Goal: Task Accomplishment & Management: Manage account settings

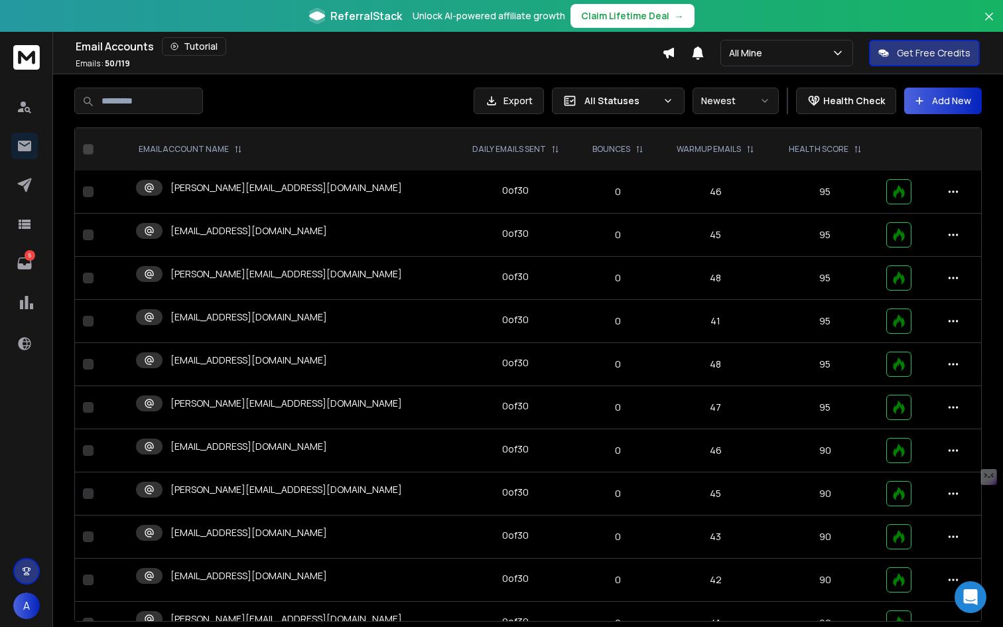
scroll to position [1737, 0]
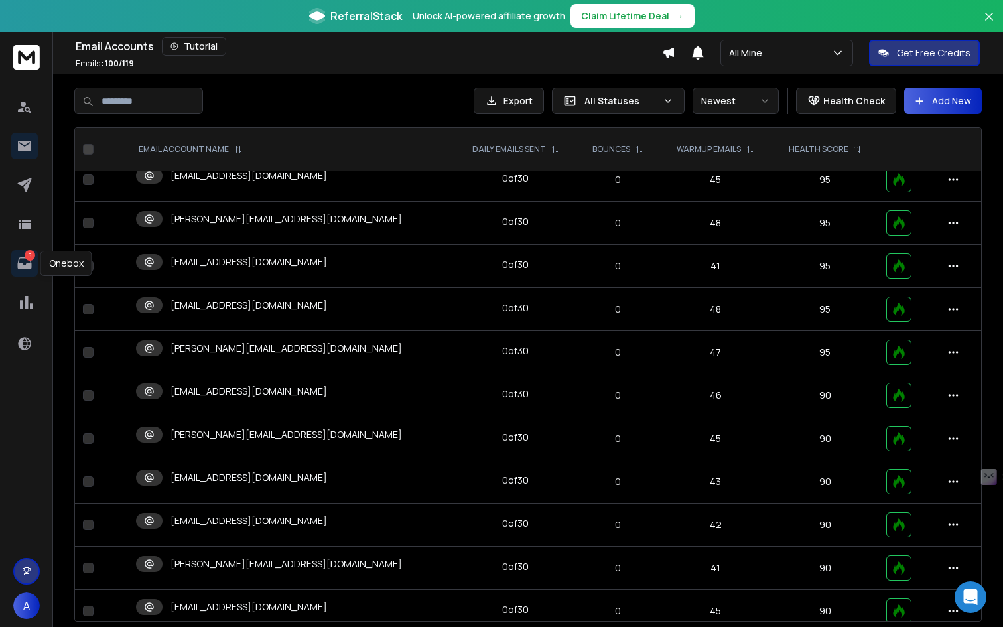
click at [19, 270] on icon at bounding box center [25, 263] width 16 height 16
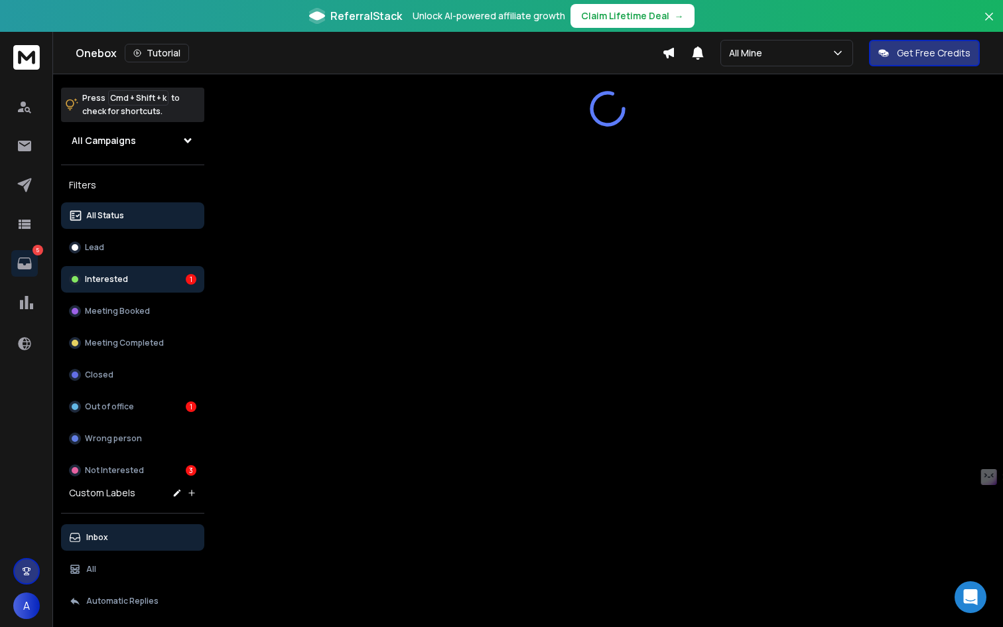
click at [136, 288] on button "Interested 1" at bounding box center [132, 279] width 143 height 27
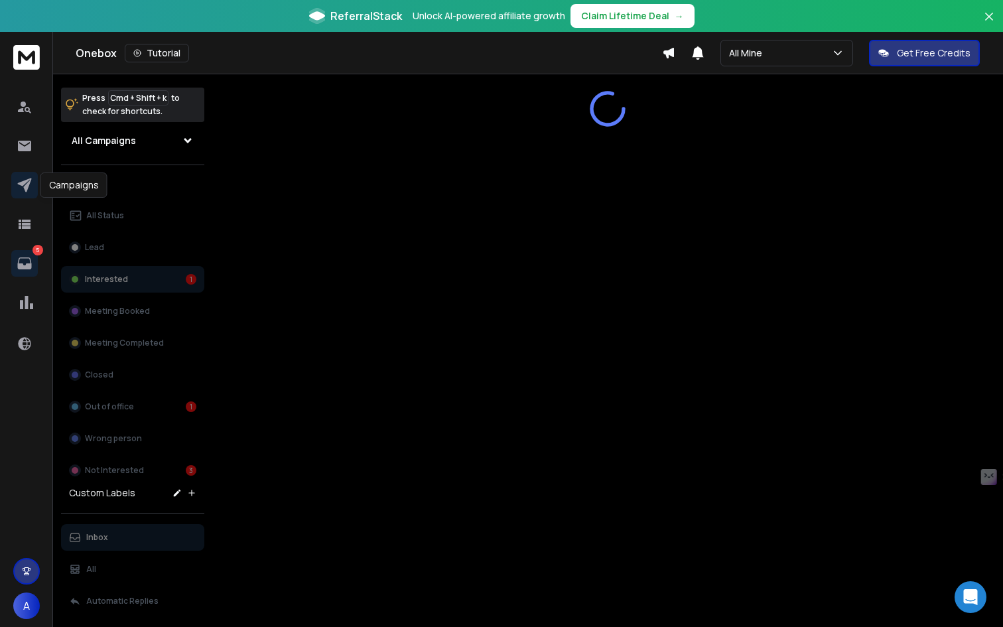
click at [19, 184] on icon at bounding box center [24, 185] width 14 height 14
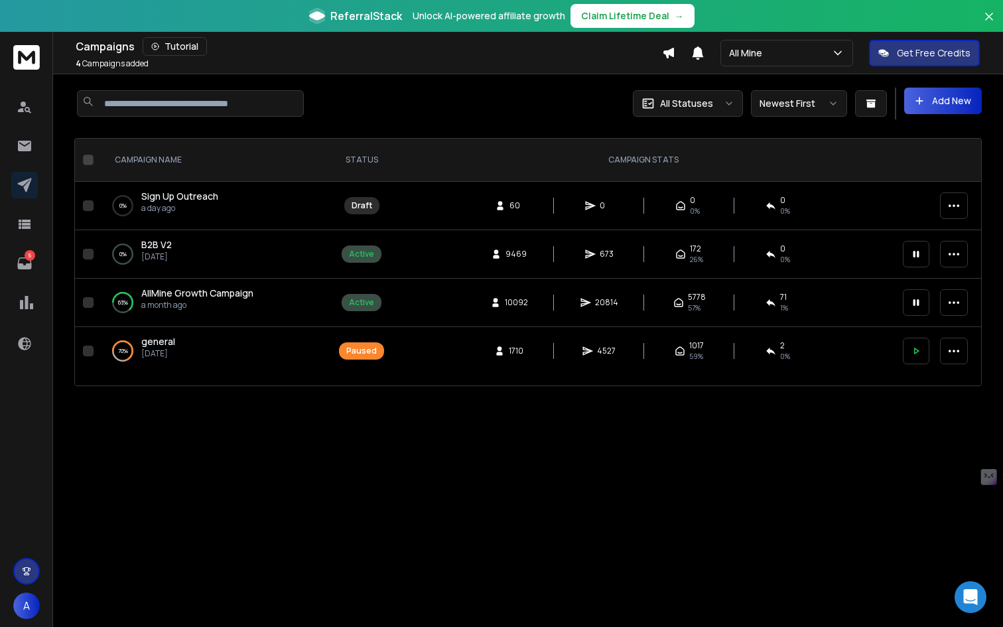
click at [227, 251] on div "0 % B2B V2 [DATE]" at bounding box center [215, 254] width 206 height 32
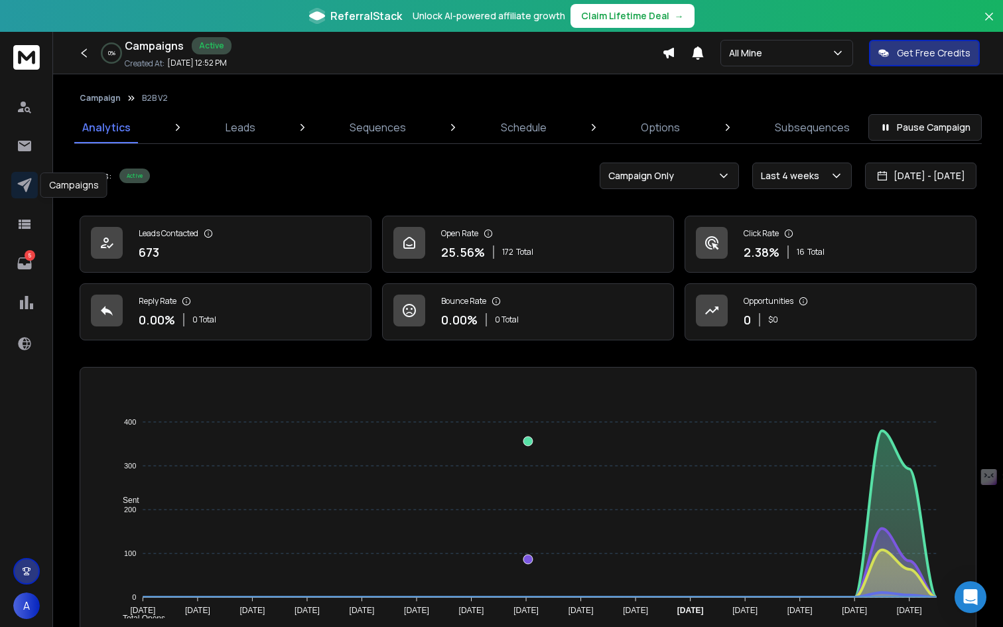
click at [26, 188] on icon at bounding box center [24, 185] width 14 height 14
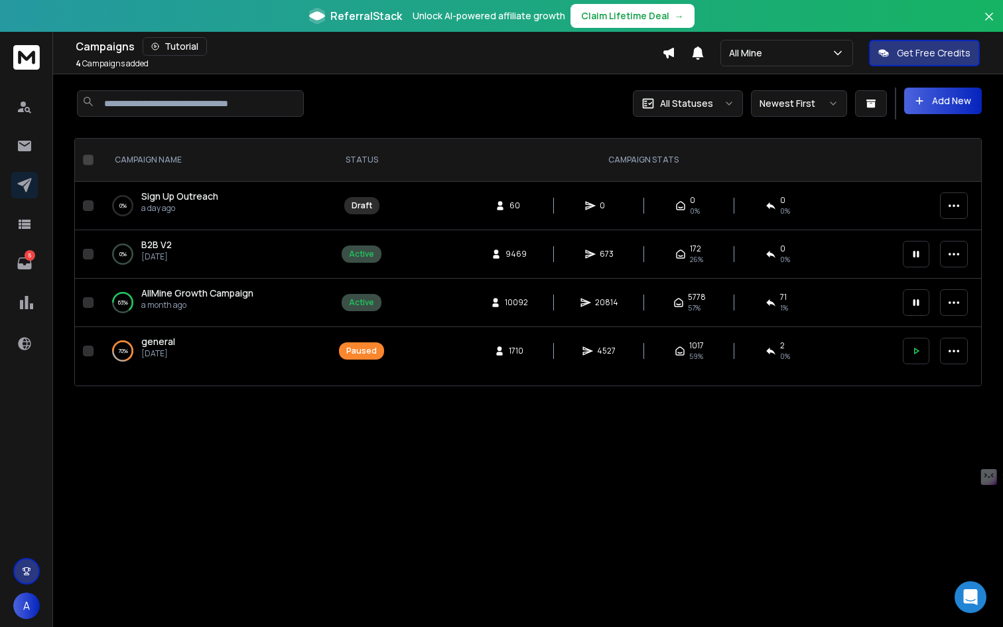
click at [165, 246] on span "B2B V2" at bounding box center [156, 244] width 31 height 13
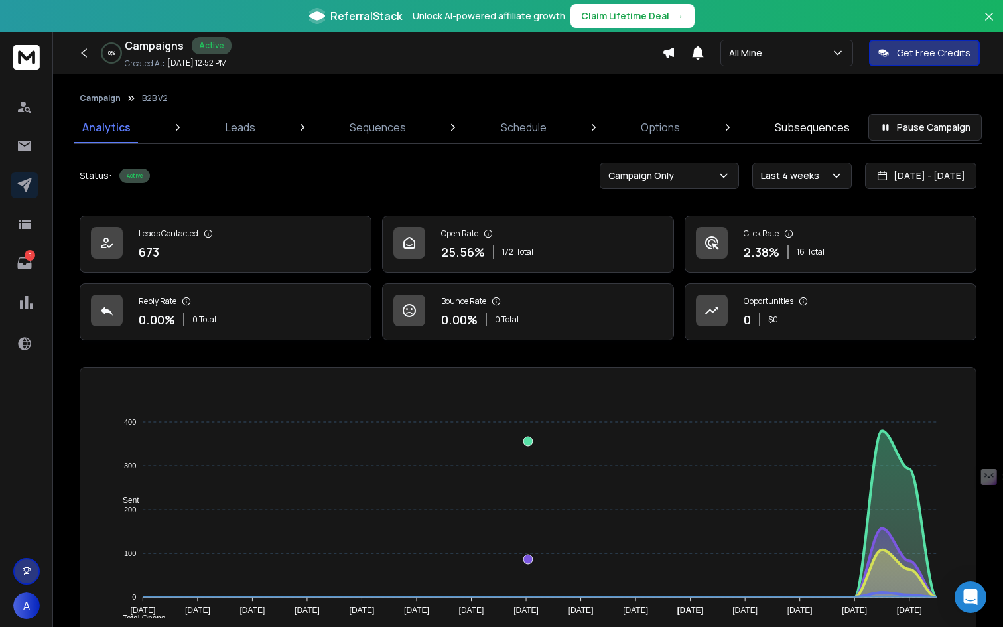
click at [820, 130] on p "Subsequences" at bounding box center [811, 127] width 75 height 16
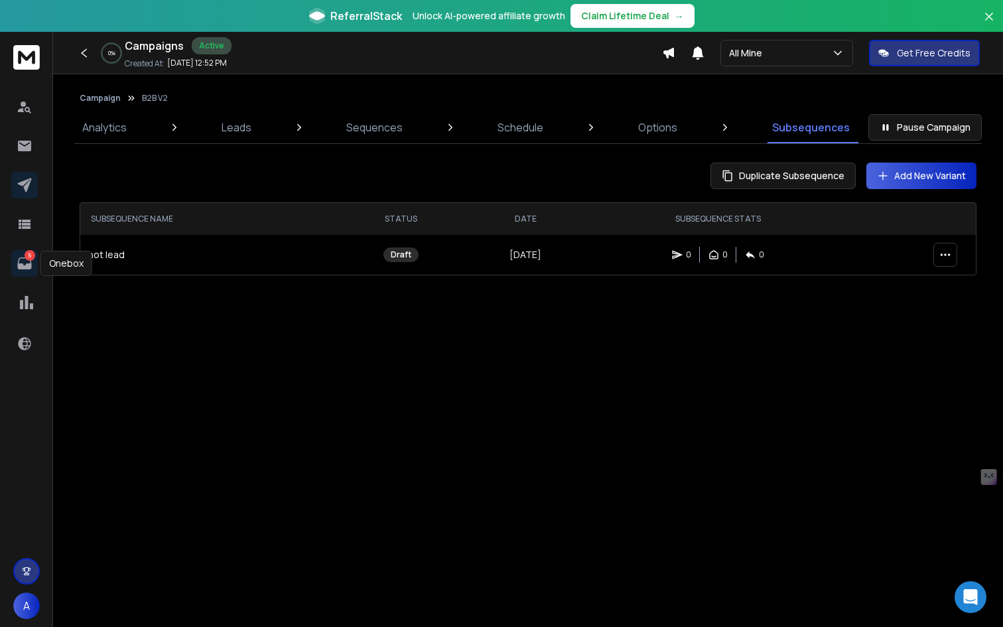
click at [23, 259] on icon at bounding box center [25, 263] width 16 height 16
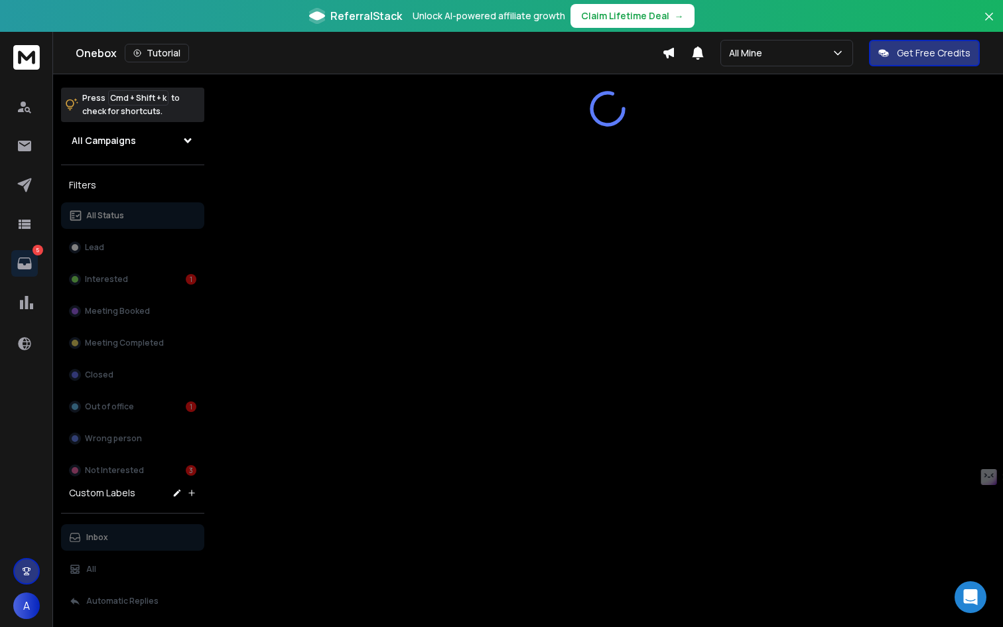
click at [158, 284] on div "All Status Lead Interested 1 Meeting Booked Meeting Completed Closed Out of off…" at bounding box center [132, 342] width 143 height 281
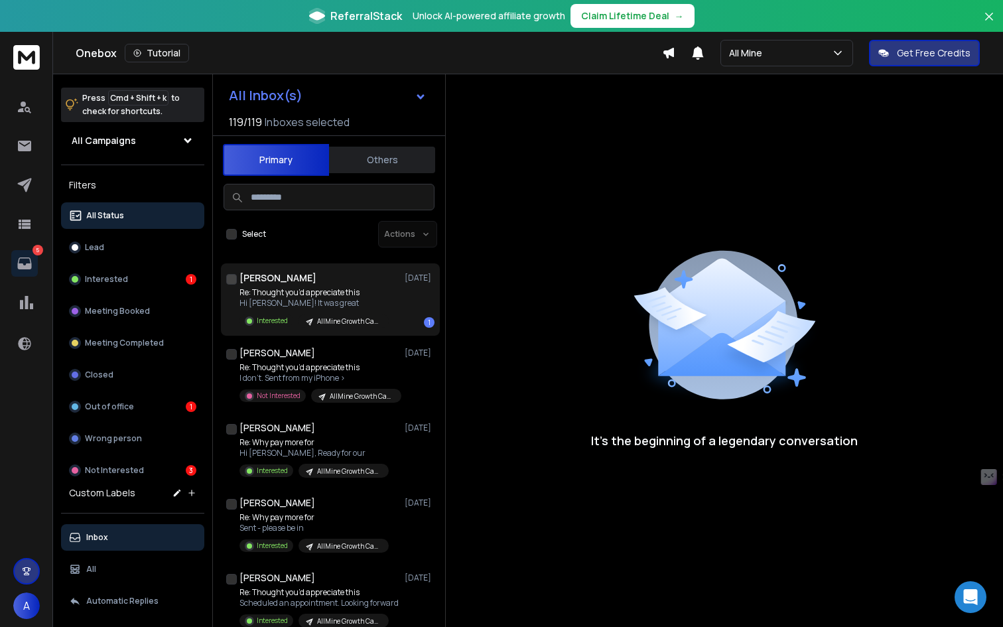
click at [251, 292] on p "Re: Thought you’d appreciate this" at bounding box center [313, 292] width 149 height 11
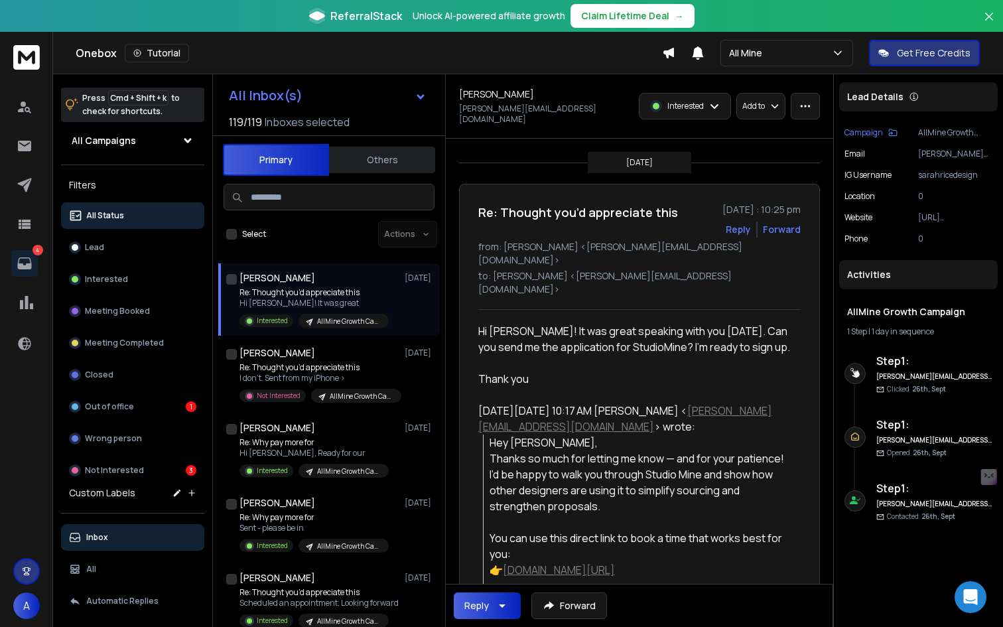
click at [369, 289] on p "Re: Thought you’d appreciate this" at bounding box center [313, 292] width 149 height 11
click at [470, 603] on div "Reply" at bounding box center [476, 605] width 25 height 13
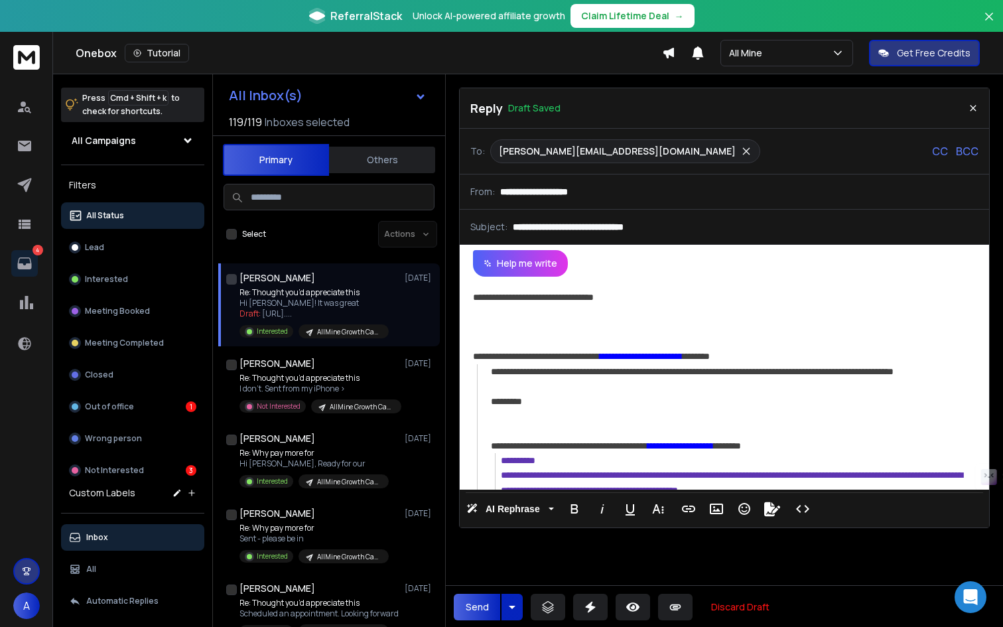
click at [519, 296] on div "**********" at bounding box center [722, 297] width 499 height 15
click at [573, 390] on div "**********" at bounding box center [732, 394] width 482 height 60
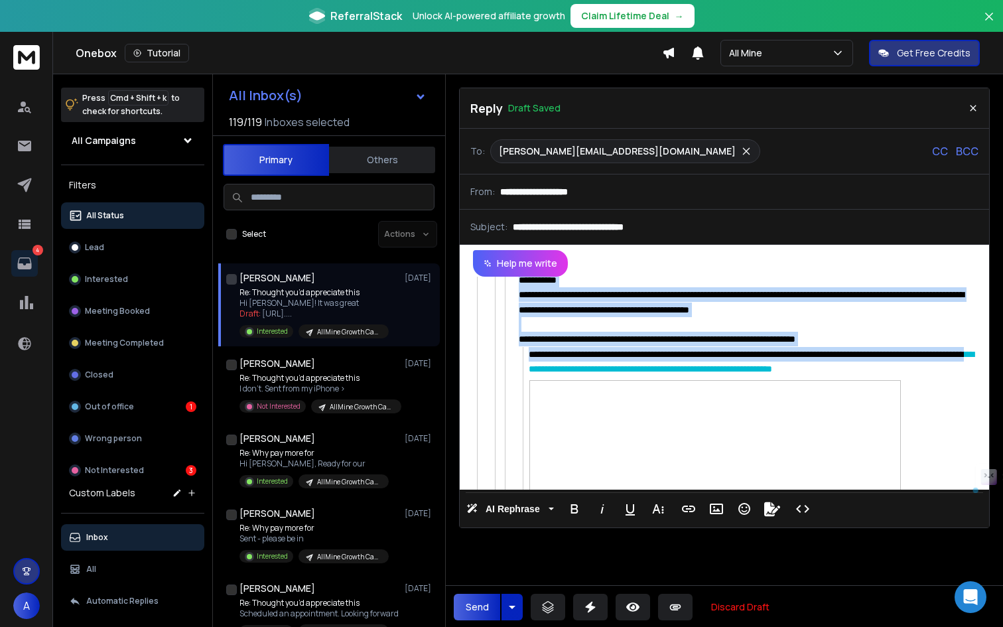
scroll to position [395, 0]
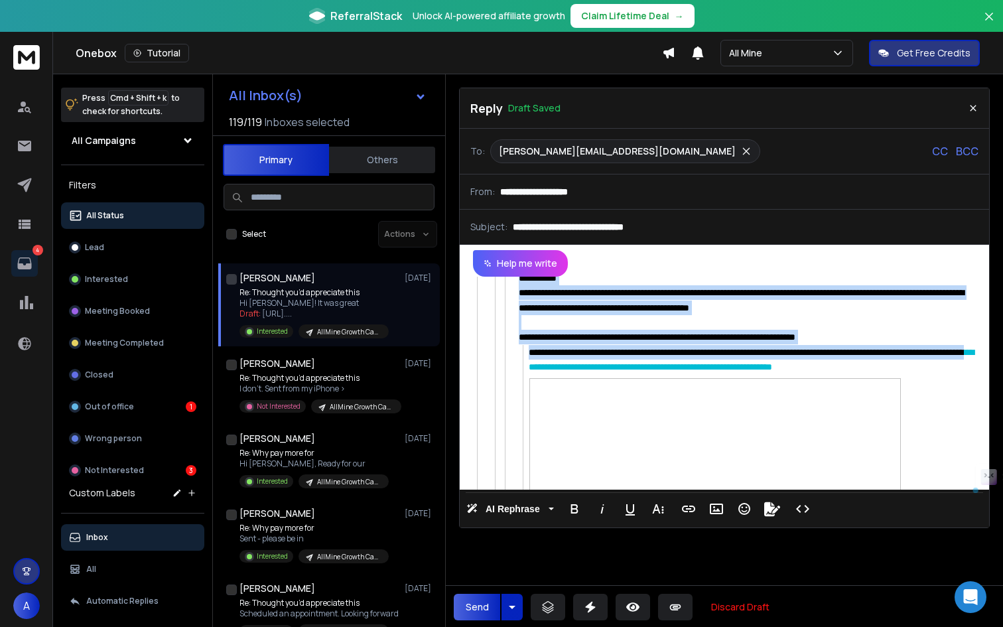
drag, startPoint x: 473, startPoint y: 352, endPoint x: 587, endPoint y: 437, distance: 141.6
click at [587, 437] on div "**********" at bounding box center [722, 383] width 525 height 213
copy div "**********"
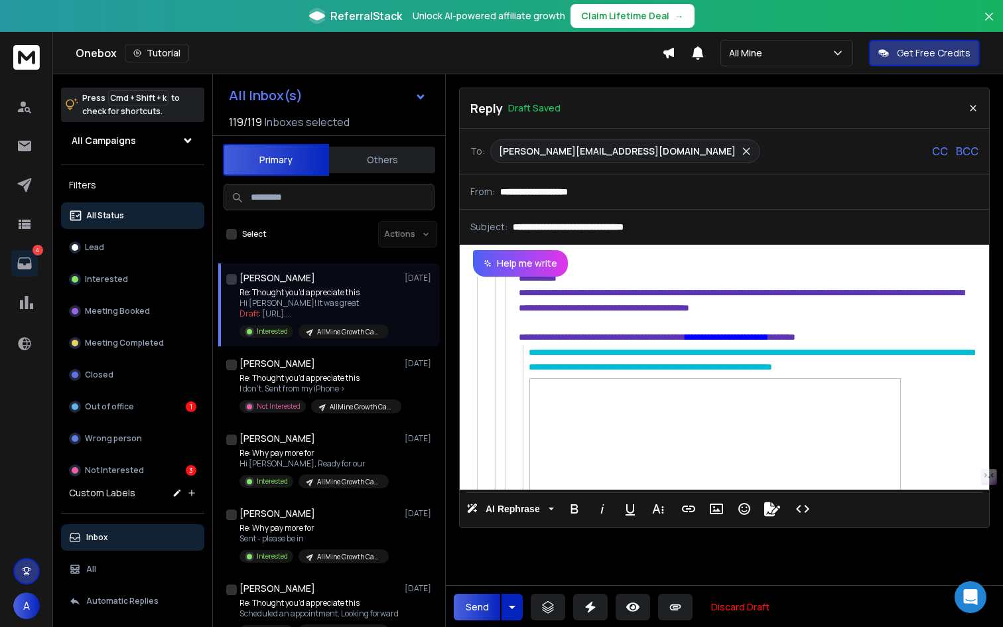
click at [615, 255] on div "Help me write" at bounding box center [724, 262] width 529 height 34
click at [635, 400] on img at bounding box center [714, 528] width 373 height 300
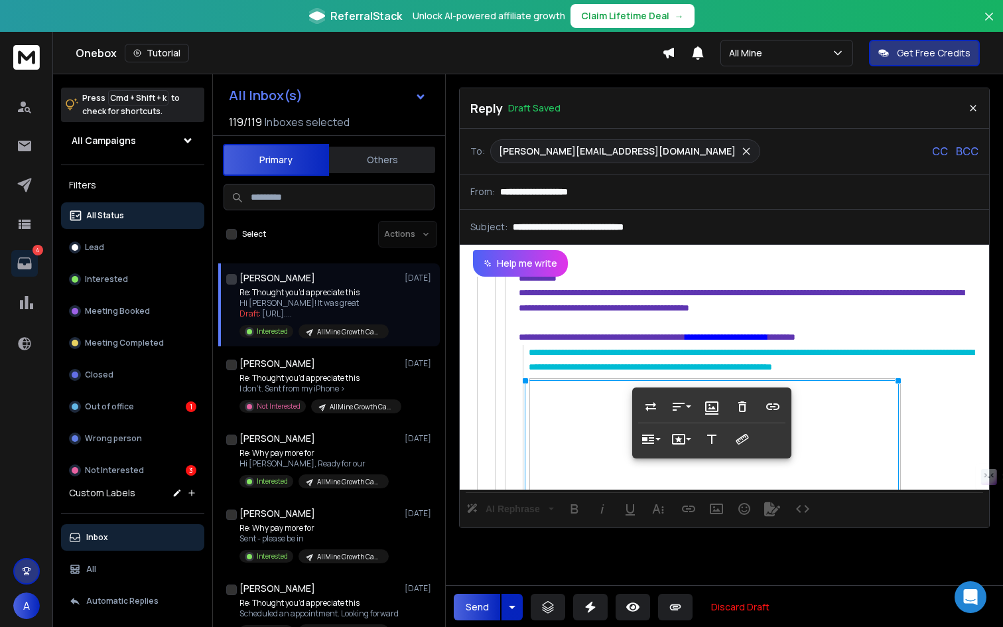
click at [615, 271] on div "Help me write" at bounding box center [724, 262] width 529 height 34
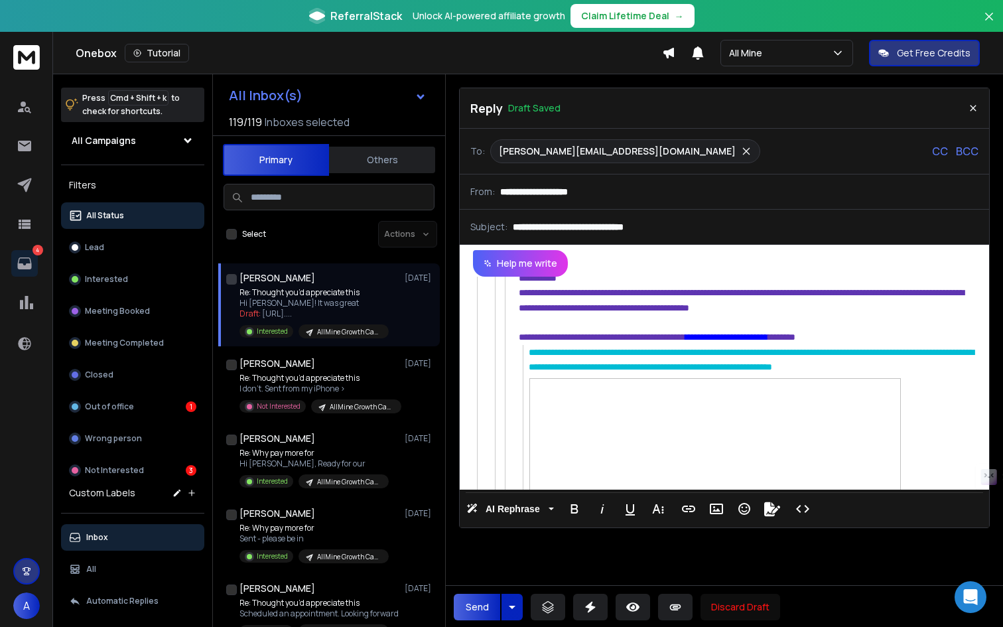
click at [735, 607] on button "Discard Draft" at bounding box center [740, 606] width 80 height 27
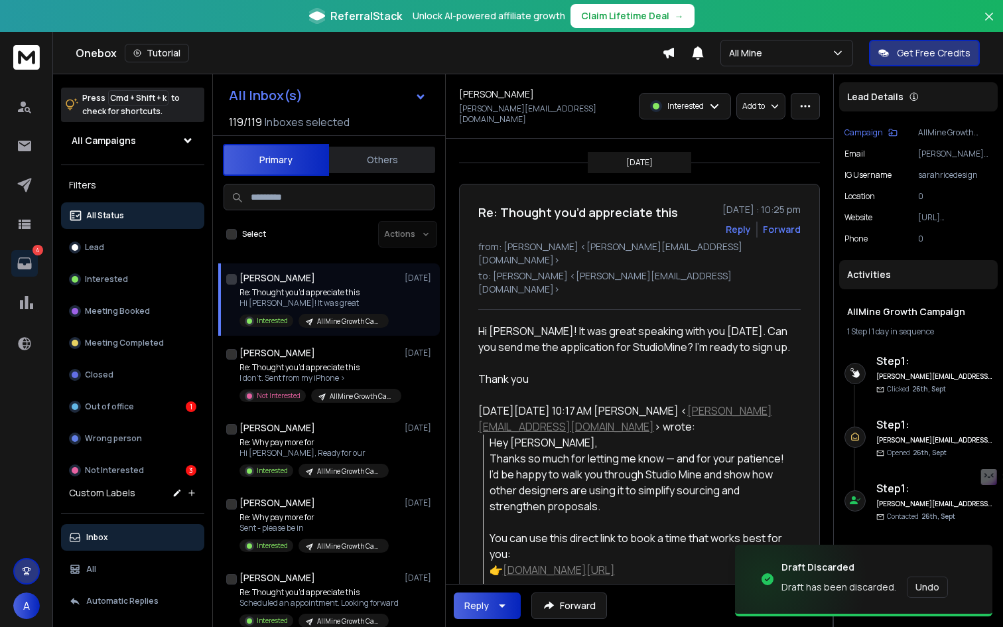
click at [295, 283] on h1 "[PERSON_NAME]" at bounding box center [277, 277] width 76 height 13
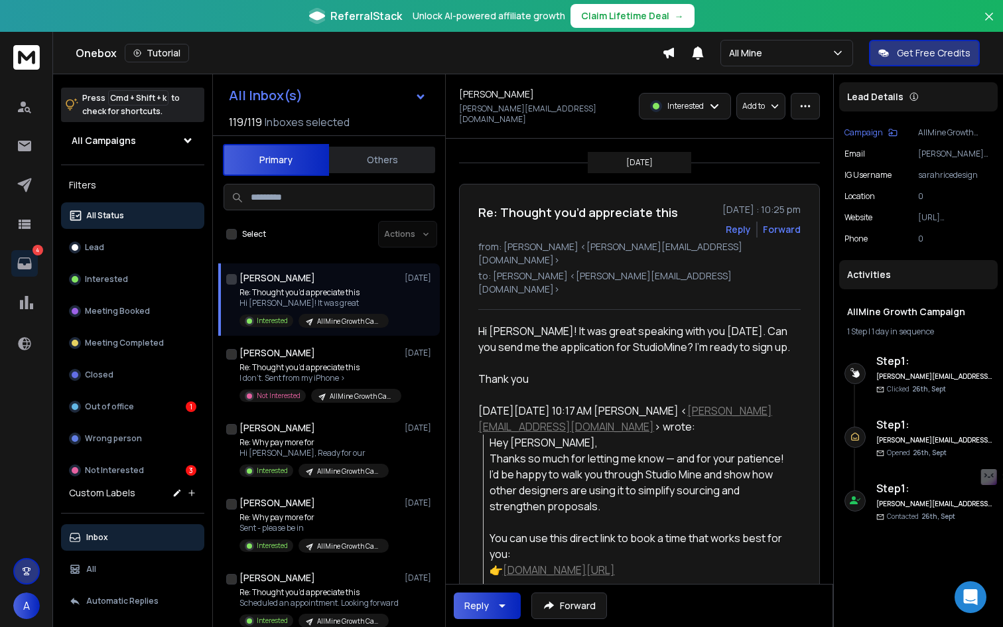
click at [486, 605] on div "Reply" at bounding box center [476, 605] width 25 height 13
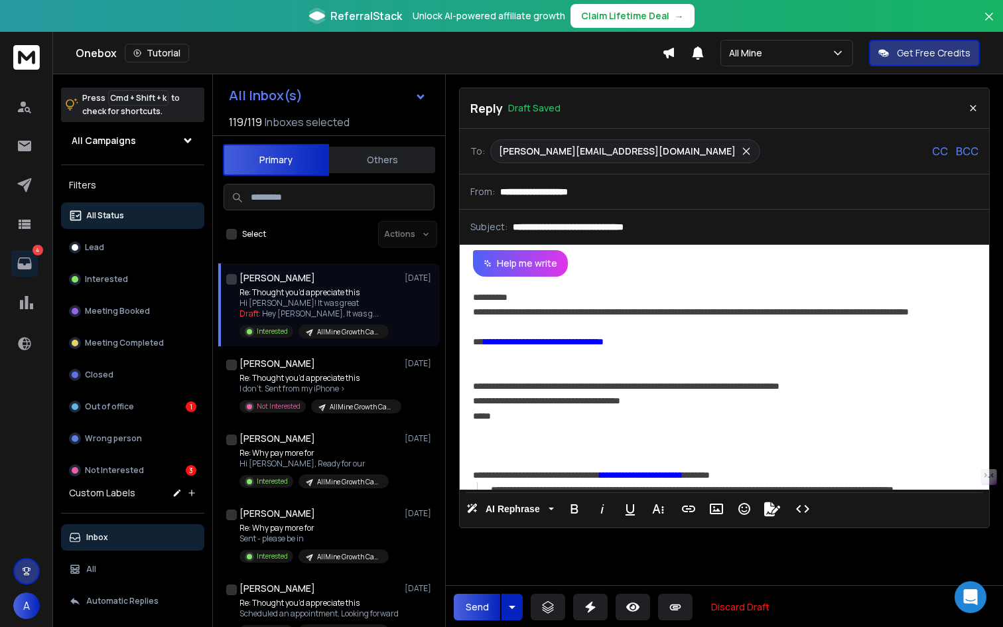
click at [504, 368] on div at bounding box center [724, 371] width 503 height 15
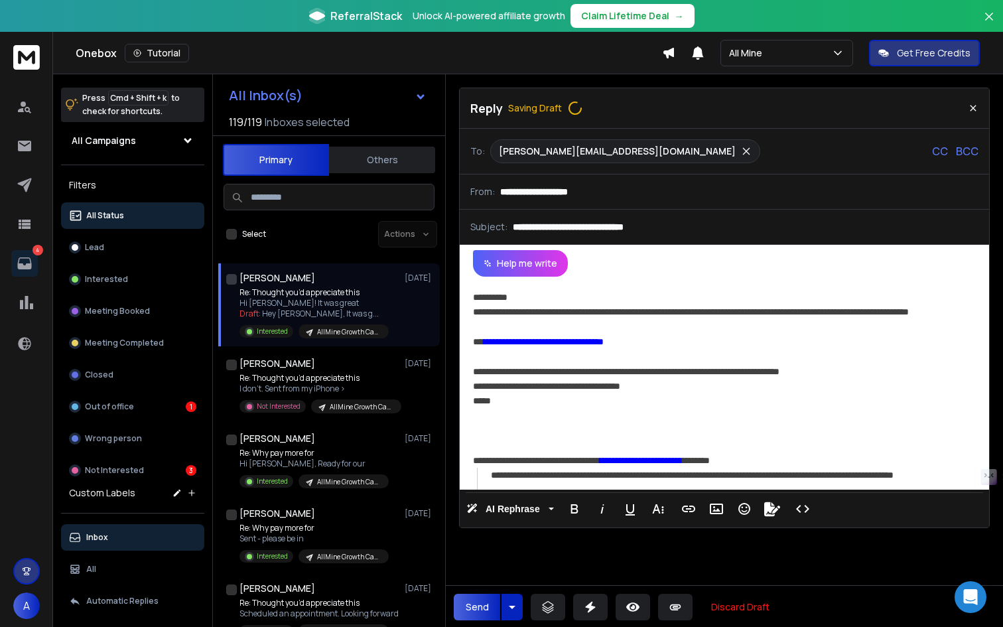
click at [514, 404] on p "*****" at bounding box center [722, 400] width 499 height 15
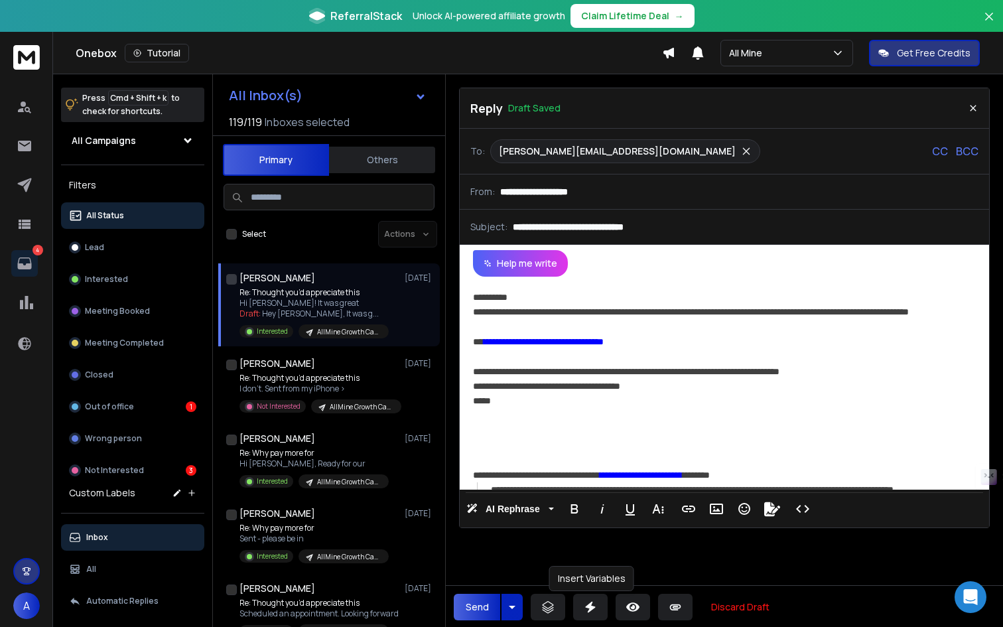
click at [588, 610] on icon at bounding box center [590, 606] width 10 height 11
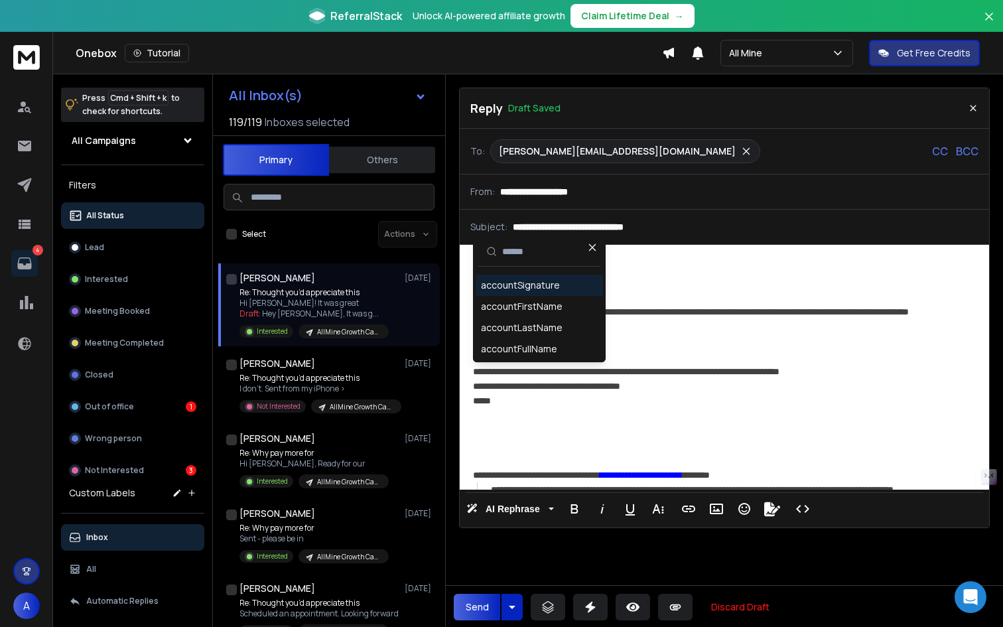
click at [507, 280] on div "accountSignature" at bounding box center [520, 284] width 79 height 13
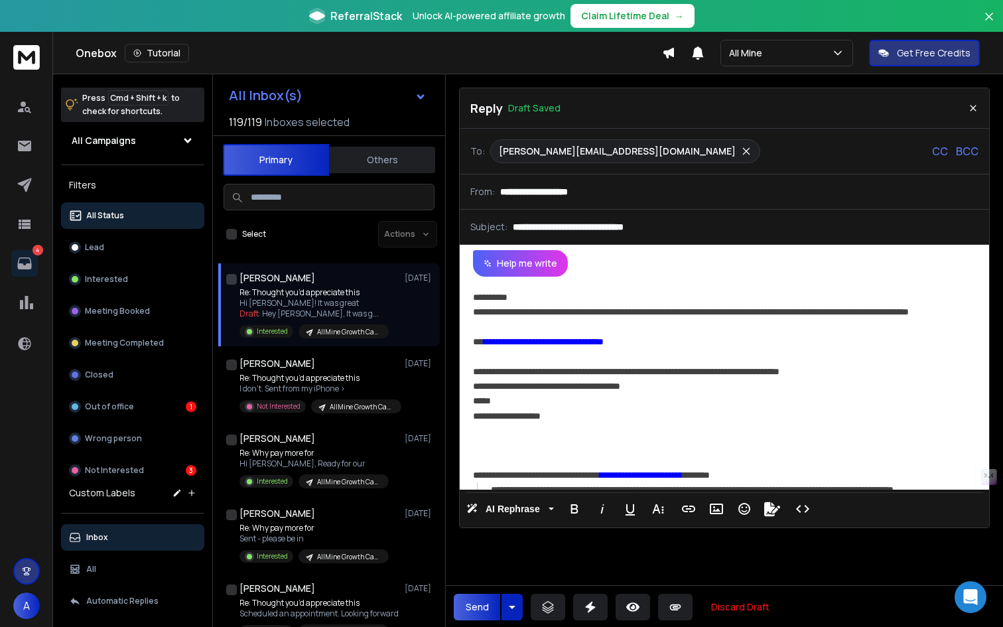
click at [554, 342] on link "**********" at bounding box center [543, 341] width 120 height 9
click at [571, 375] on icon "button" at bounding box center [577, 373] width 16 height 16
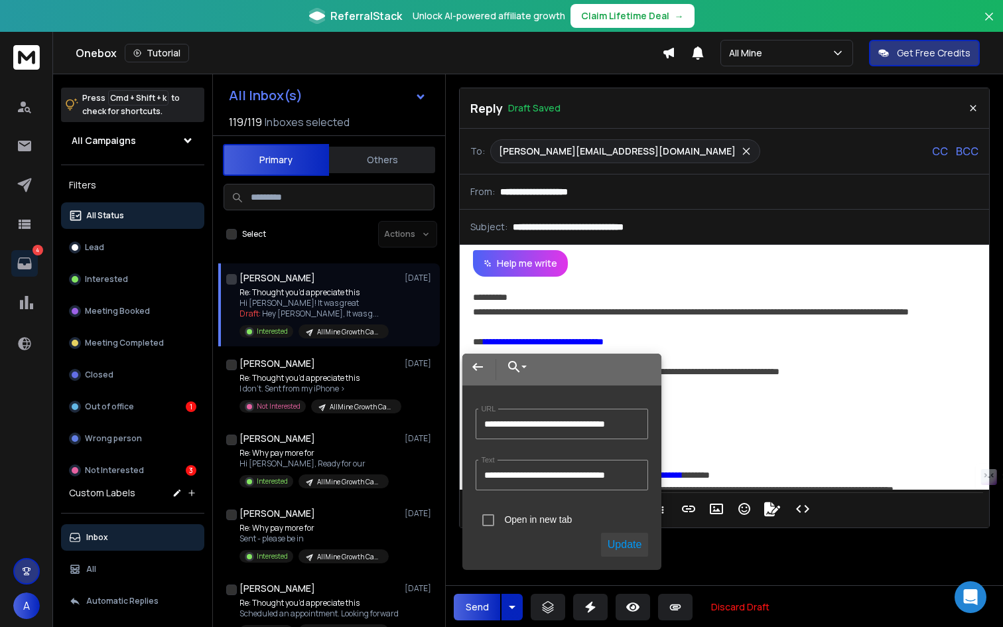
click at [625, 546] on button "Update" at bounding box center [625, 544] width 48 height 24
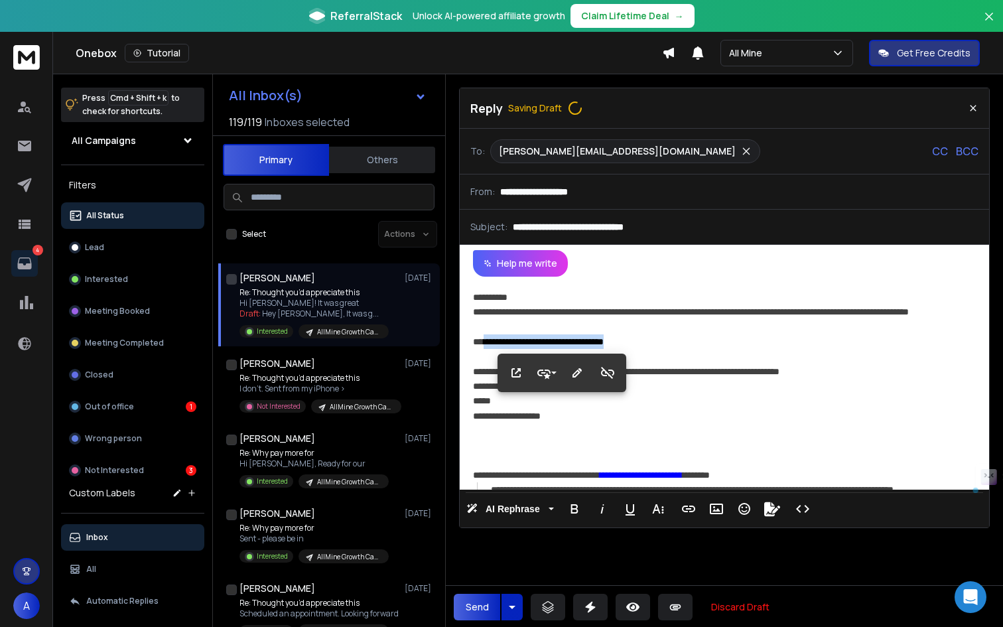
click at [684, 339] on p "**********" at bounding box center [722, 341] width 499 height 15
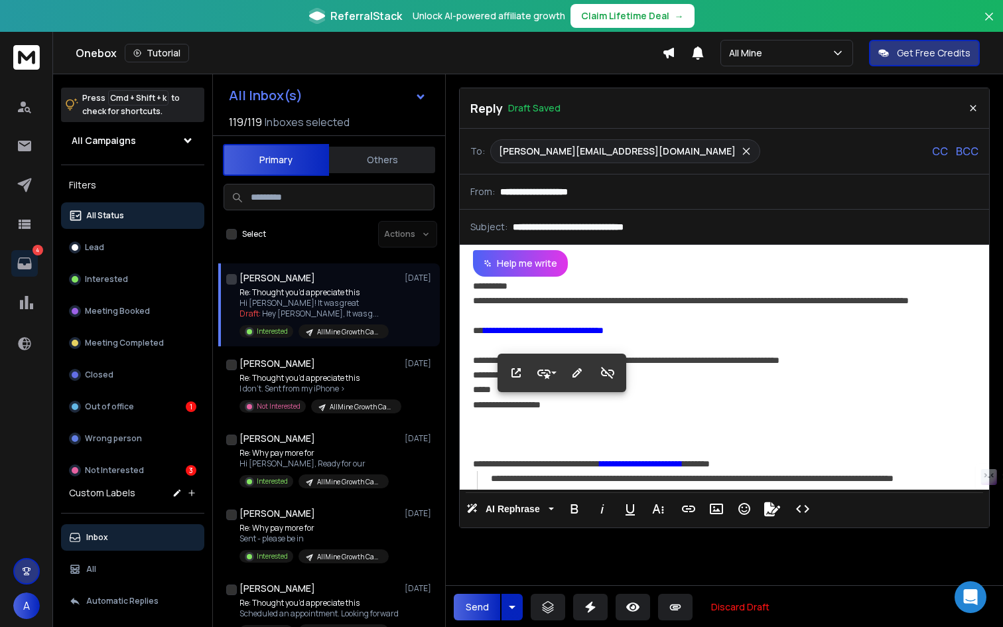
scroll to position [0, 0]
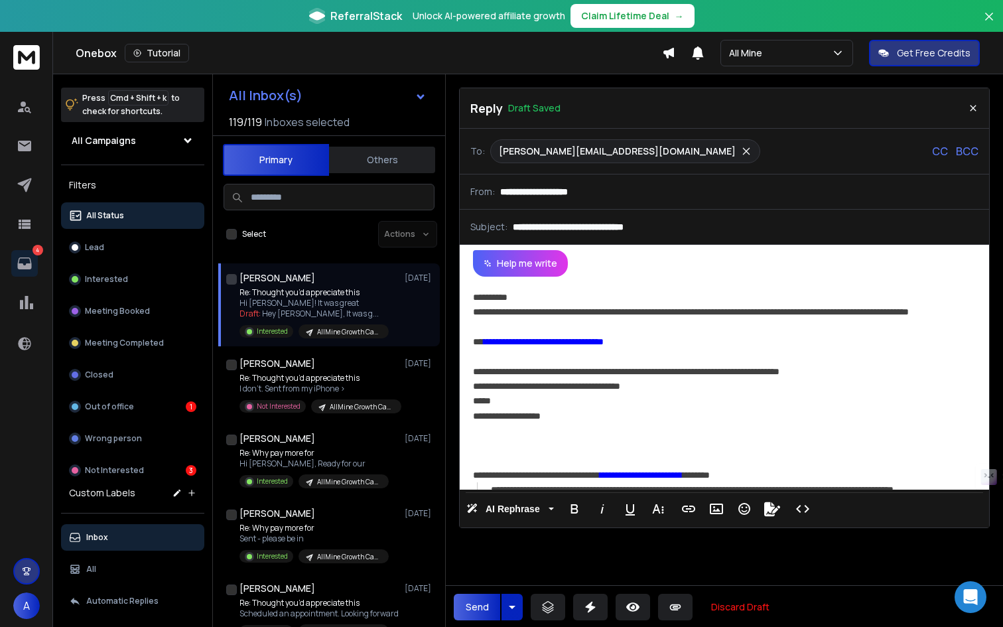
click at [511, 603] on icon "button" at bounding box center [512, 607] width 16 height 16
click at [480, 605] on button "Send" at bounding box center [477, 606] width 46 height 27
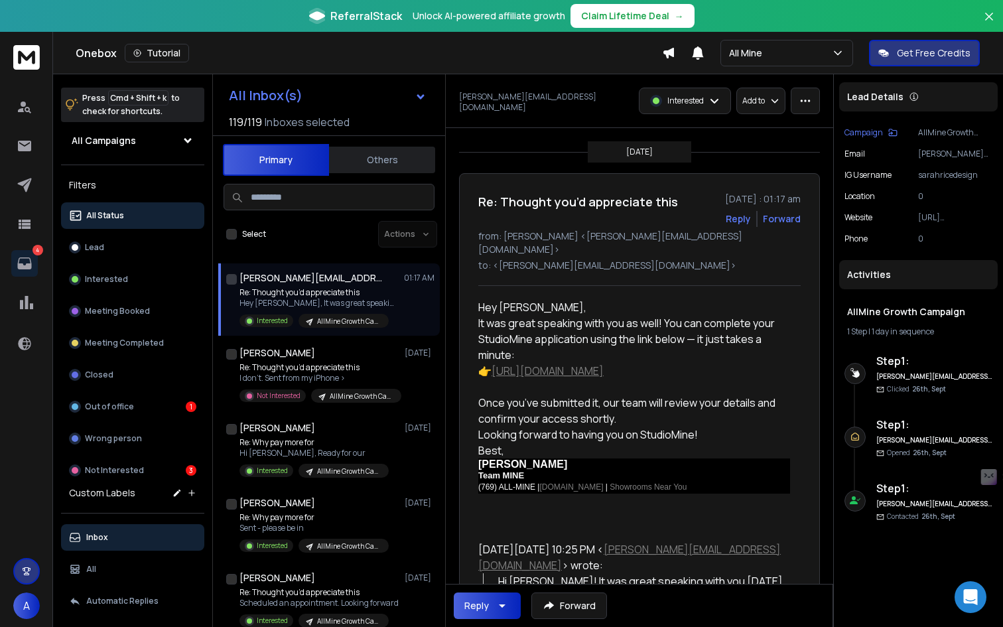
click at [800, 215] on div "Forward" at bounding box center [782, 218] width 38 height 13
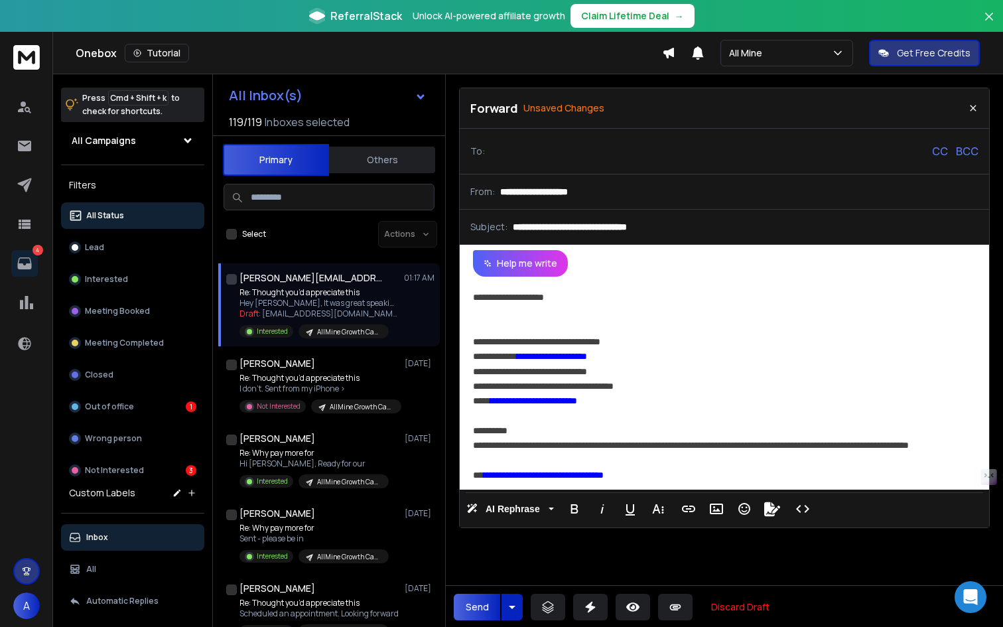
click at [543, 300] on div "**********" at bounding box center [722, 297] width 499 height 15
click at [546, 144] on input at bounding box center [536, 151] width 93 height 24
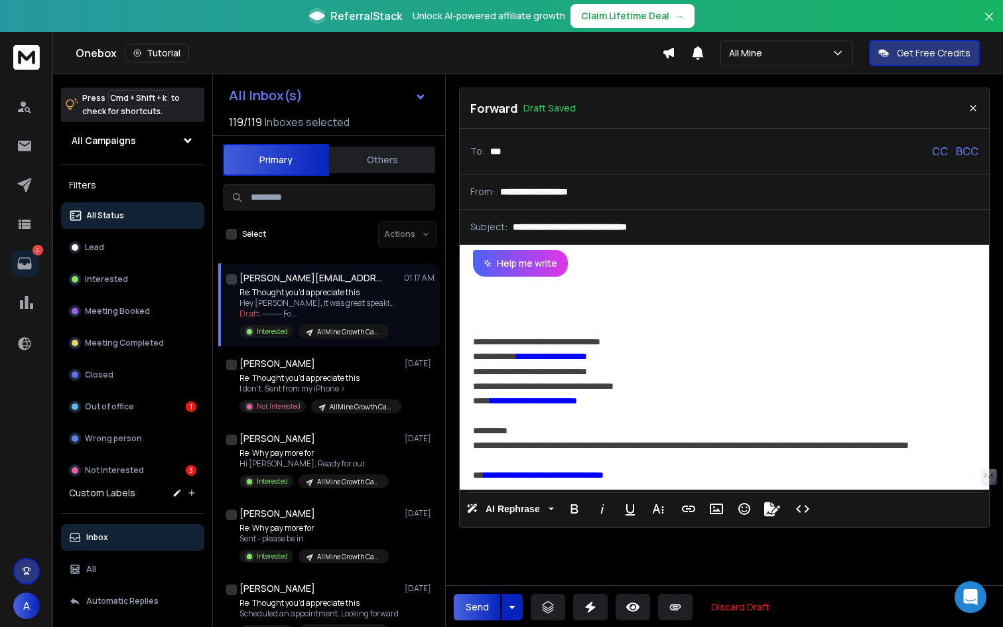
type input "**********"
click at [601, 153] on div "**********" at bounding box center [708, 151] width 436 height 24
click at [477, 609] on button "Send" at bounding box center [477, 606] width 46 height 27
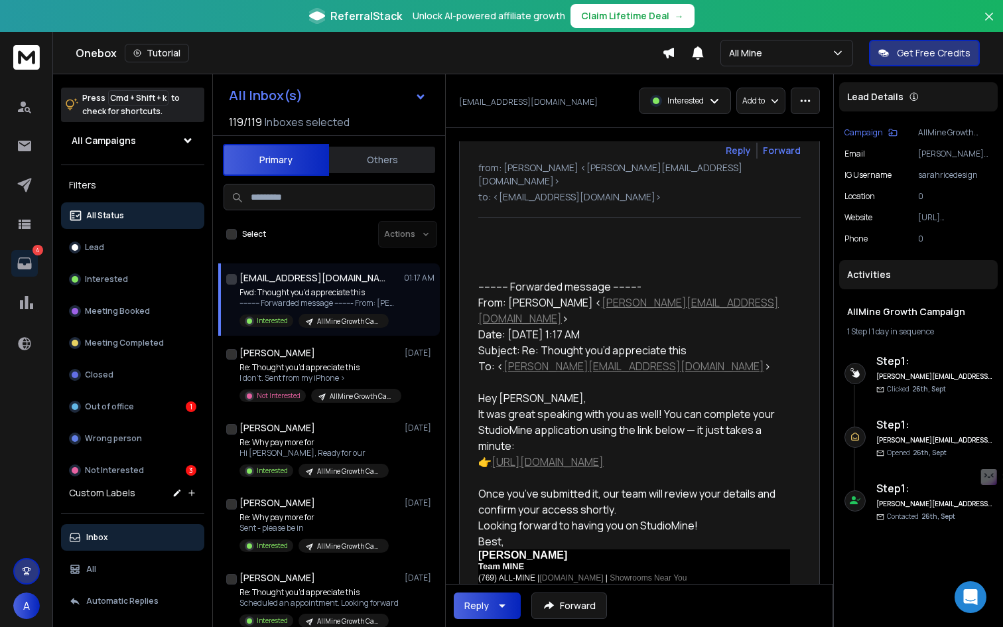
scroll to position [70, 0]
click at [31, 221] on icon at bounding box center [25, 224] width 16 height 16
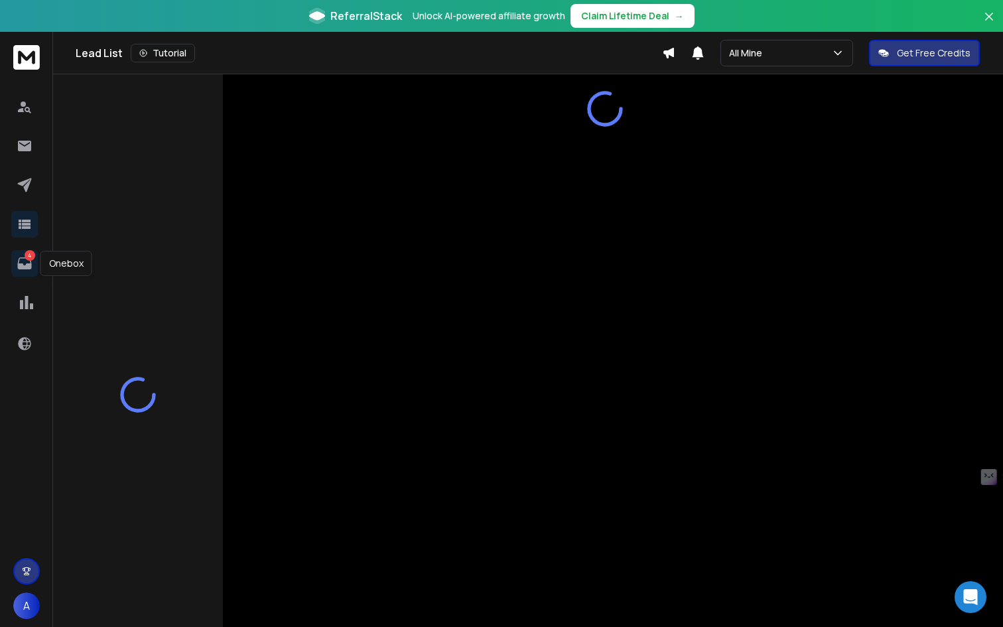
click at [25, 259] on icon at bounding box center [25, 263] width 16 height 16
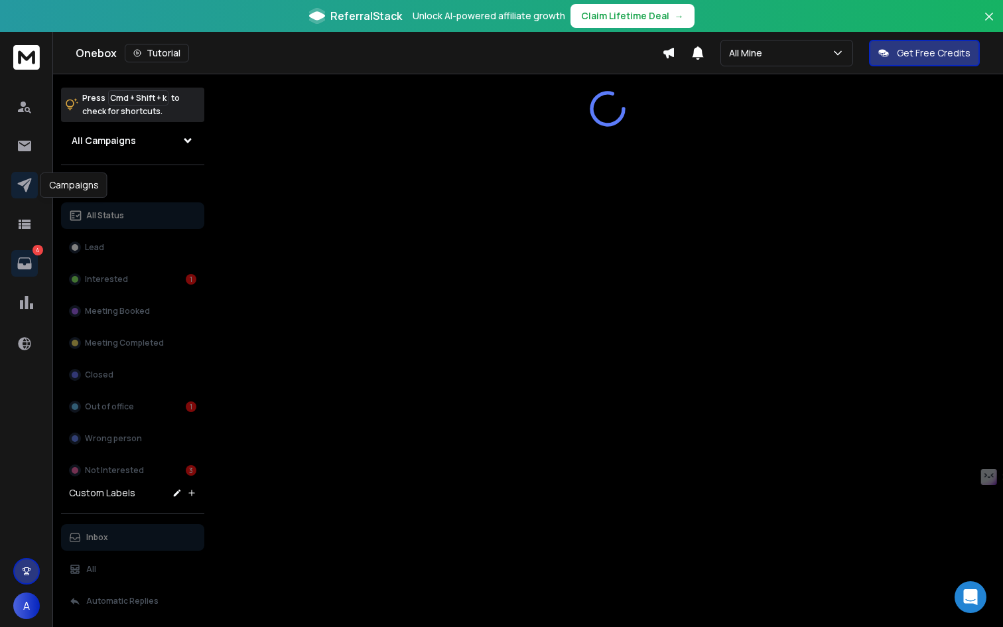
click at [32, 189] on link at bounding box center [24, 185] width 27 height 27
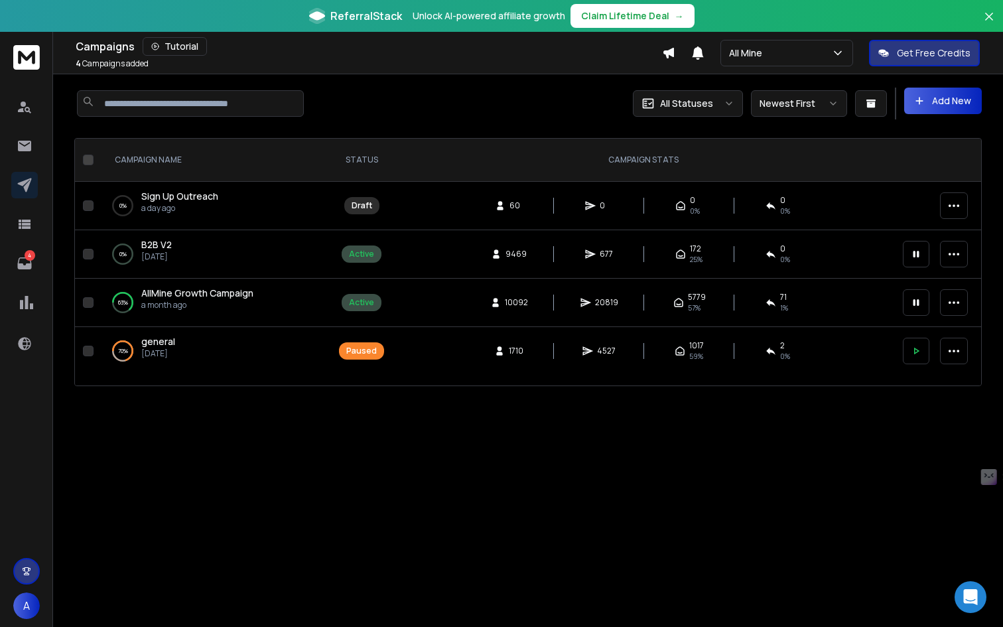
click at [192, 249] on div "0 % B2B V2 [DATE]" at bounding box center [215, 254] width 206 height 32
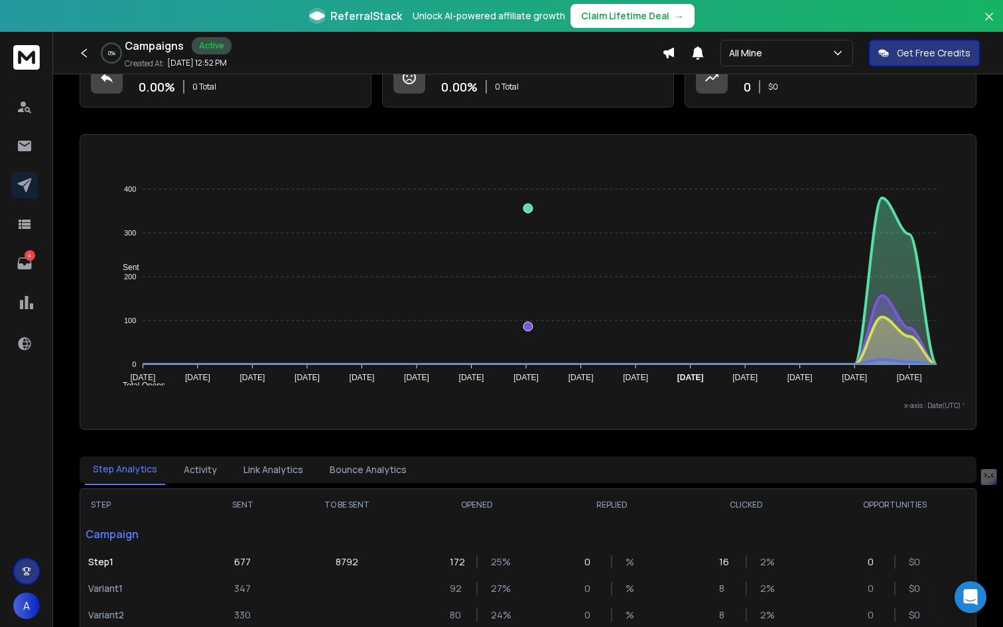
scroll to position [260, 0]
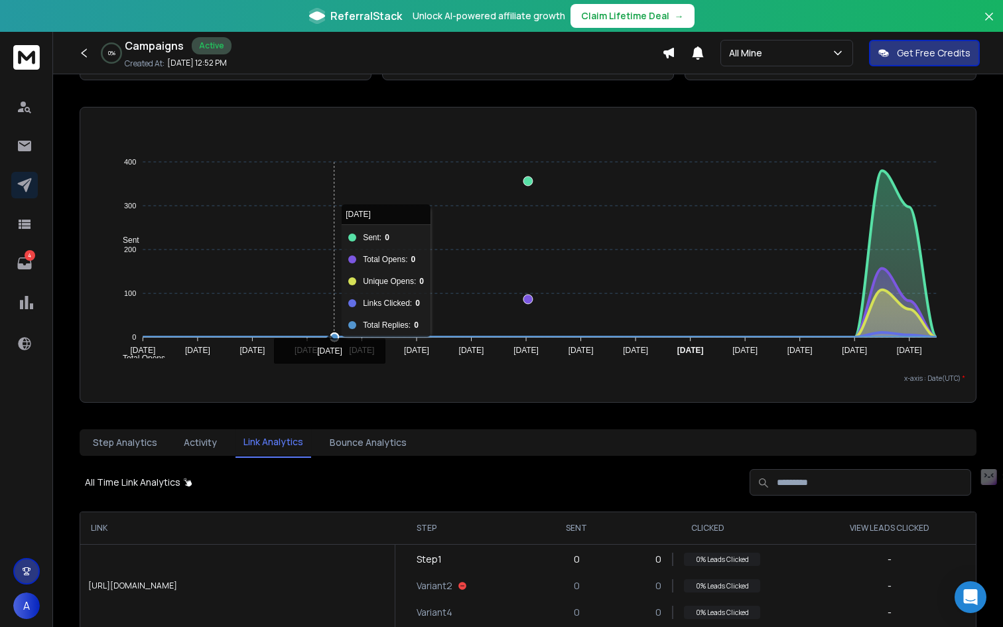
click at [292, 441] on button "Link Analytics" at bounding box center [273, 442] width 76 height 31
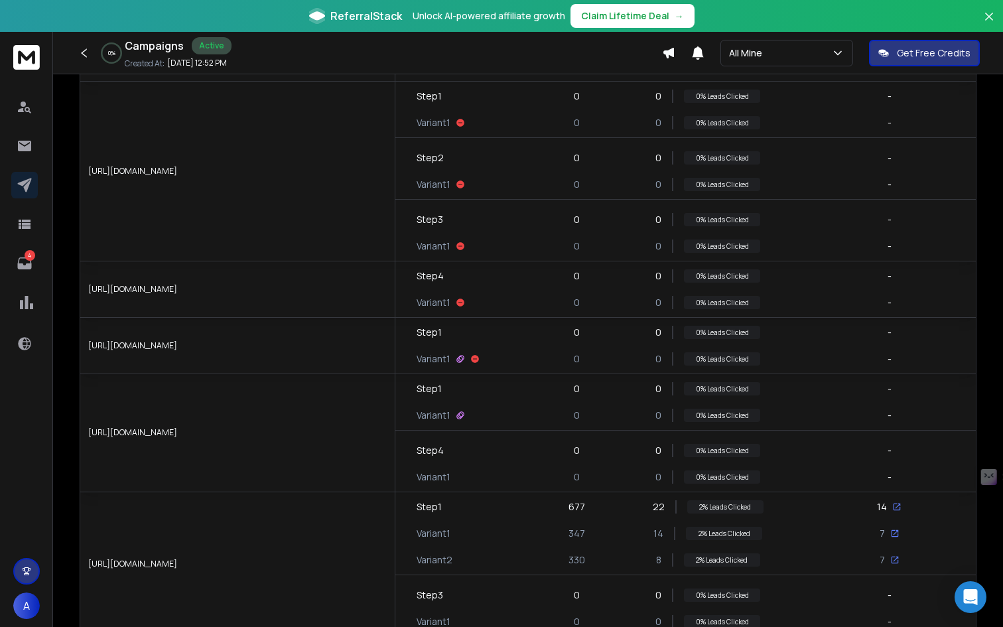
scroll to position [948, 0]
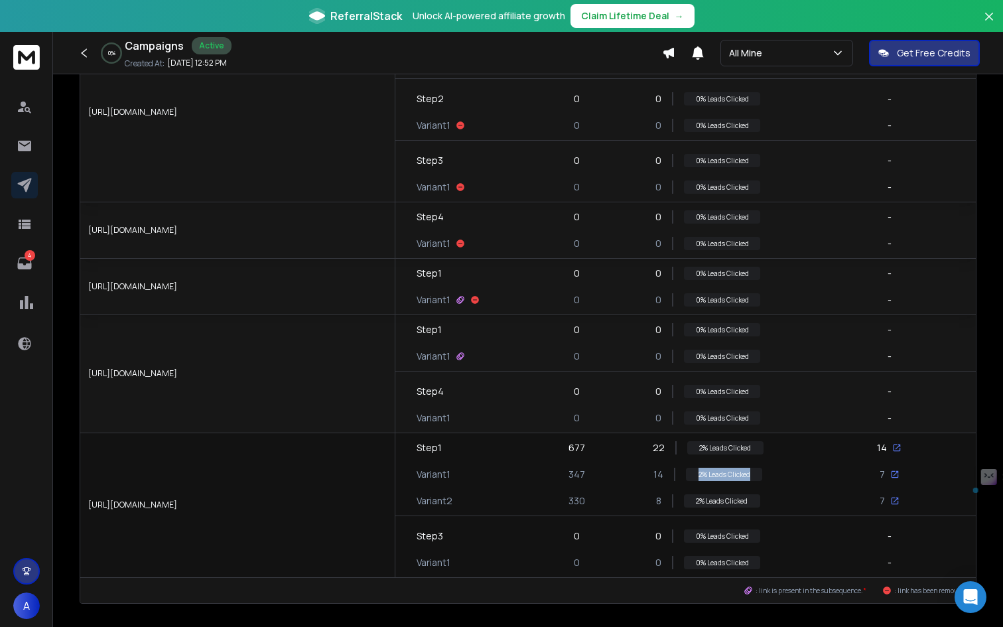
drag, startPoint x: 695, startPoint y: 475, endPoint x: 772, endPoint y: 481, distance: 77.1
click at [772, 481] on div "22 2 % Leads Clicked 14 2 % Leads Clicked 8 2 % Leads Clicked" at bounding box center [708, 478] width 190 height 75
click at [722, 501] on p "2 % Leads Clicked" at bounding box center [722, 500] width 76 height 13
drag, startPoint x: 746, startPoint y: 499, endPoint x: 688, endPoint y: 495, distance: 58.5
click at [688, 495] on p "2 % Leads Clicked" at bounding box center [722, 500] width 76 height 13
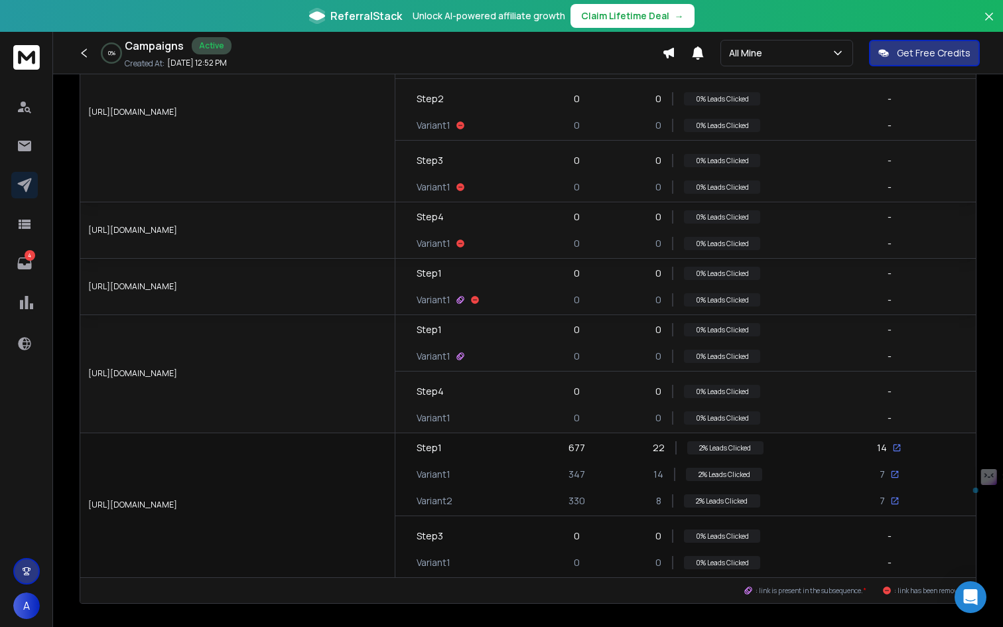
click at [852, 477] on div "14 7 7" at bounding box center [888, 478] width 173 height 75
click at [895, 473] on icon at bounding box center [894, 473] width 9 height 9
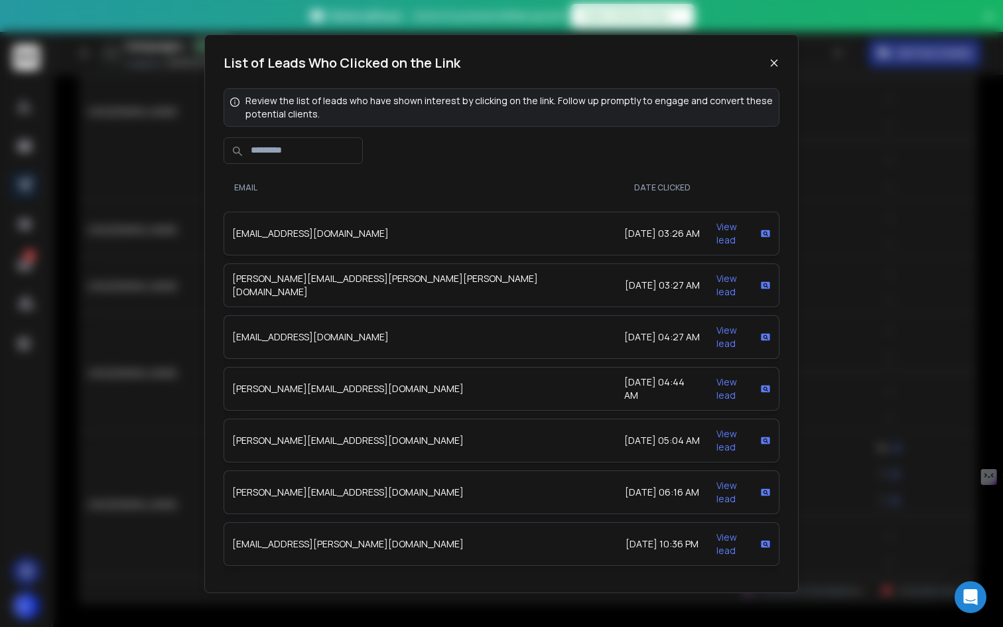
click at [168, 384] on div "List of Leads Who Clicked on the Link Review the list of leads who have shown i…" at bounding box center [501, 313] width 1003 height 585
click at [781, 115] on div "List of Leads Who Clicked on the Link Review the list of leads who have shown i…" at bounding box center [501, 313] width 594 height 558
click at [776, 68] on icon at bounding box center [774, 63] width 11 height 11
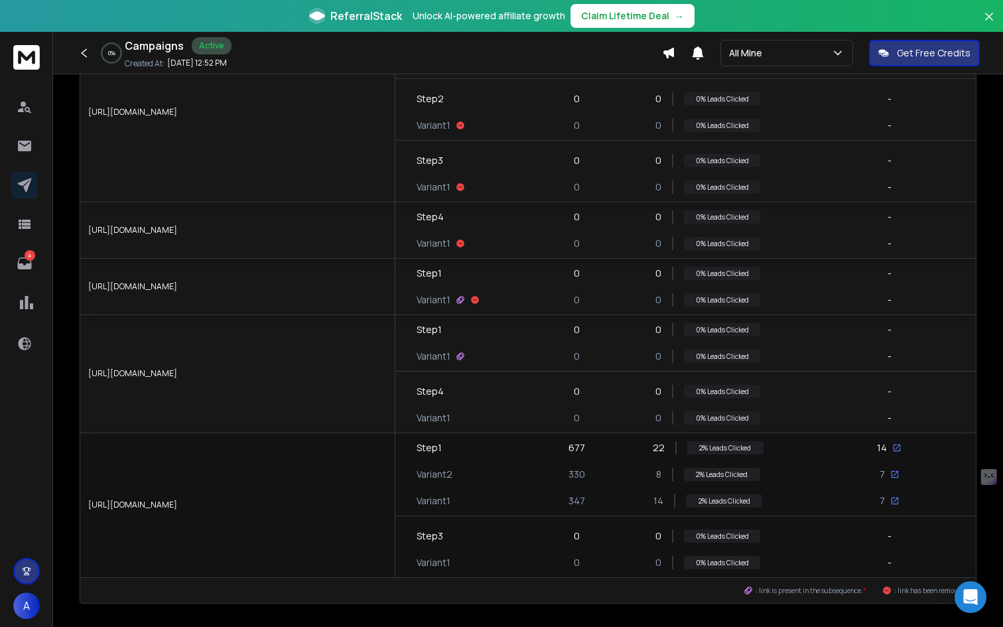
click at [893, 501] on icon at bounding box center [894, 500] width 7 height 7
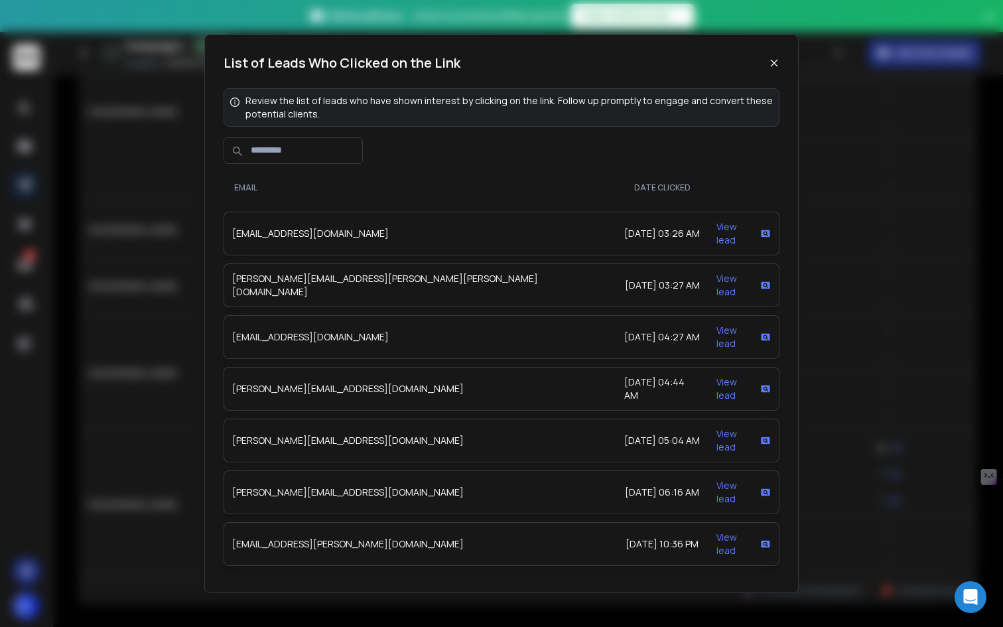
click at [778, 72] on div "List of Leads Who Clicked on the Link" at bounding box center [501, 63] width 556 height 19
click at [774, 68] on icon at bounding box center [774, 63] width 11 height 11
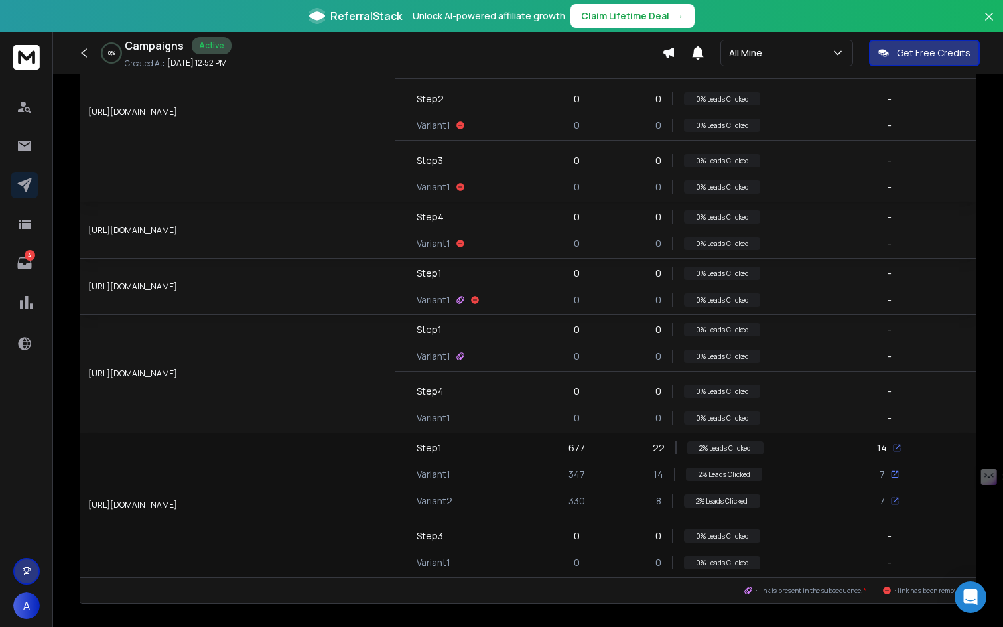
click at [898, 449] on icon at bounding box center [896, 447] width 9 height 9
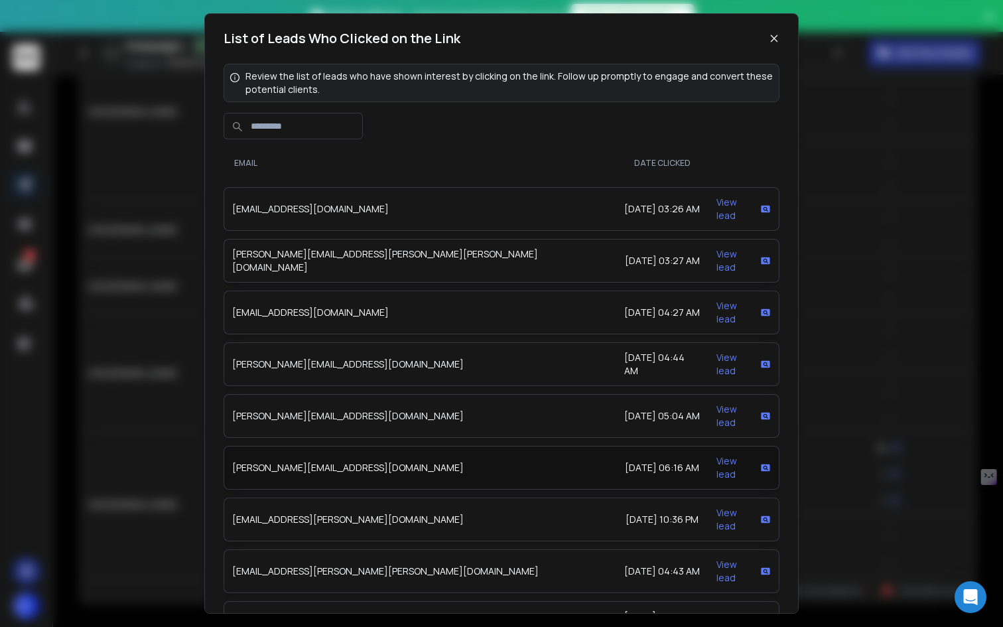
scroll to position [0, 0]
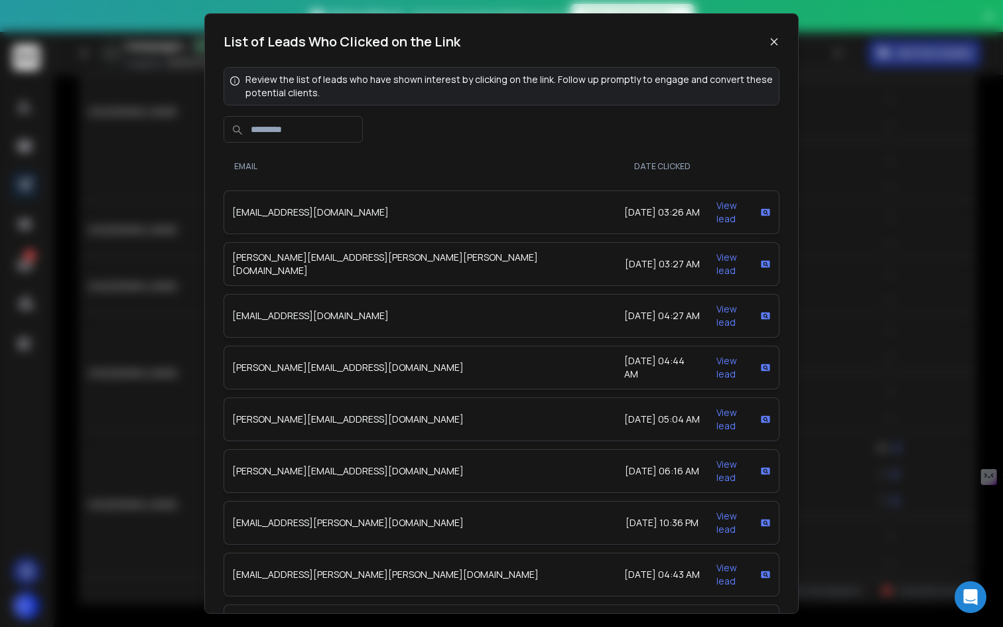
click at [772, 51] on div "List of Leads Who Clicked on the Link" at bounding box center [501, 49] width 556 height 34
click at [774, 44] on icon at bounding box center [774, 41] width 11 height 11
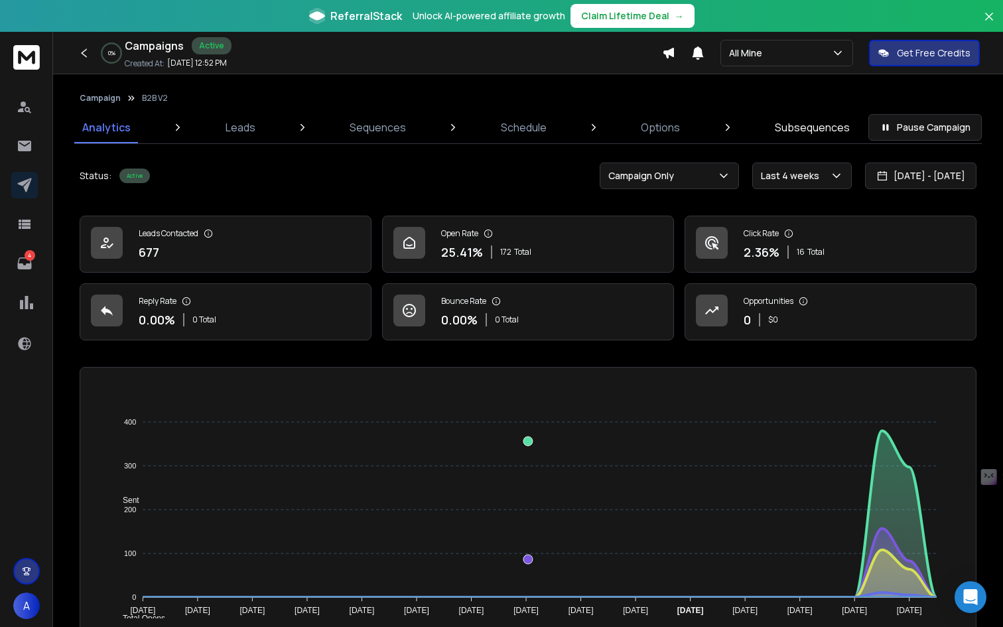
click at [808, 122] on p "Subsequences" at bounding box center [811, 127] width 75 height 16
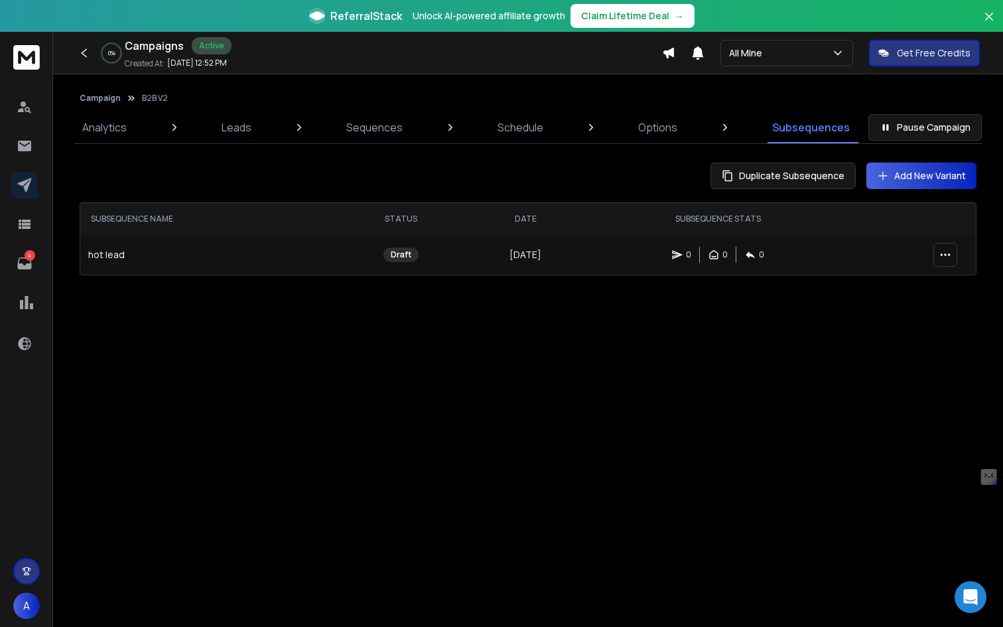
click at [444, 253] on td "Draft" at bounding box center [401, 255] width 132 height 40
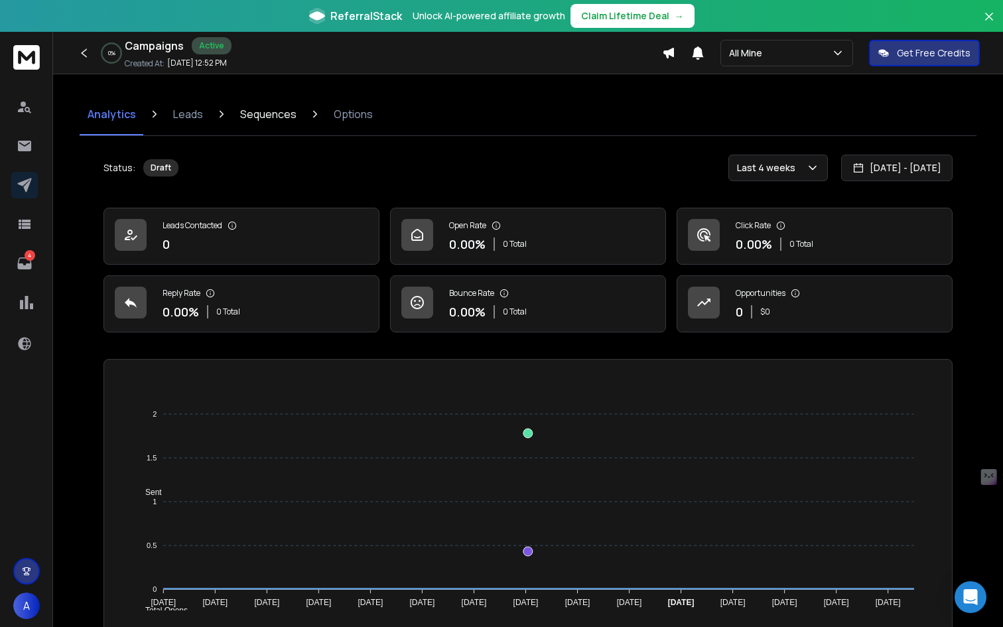
click at [275, 116] on p "Sequences" at bounding box center [268, 114] width 56 height 16
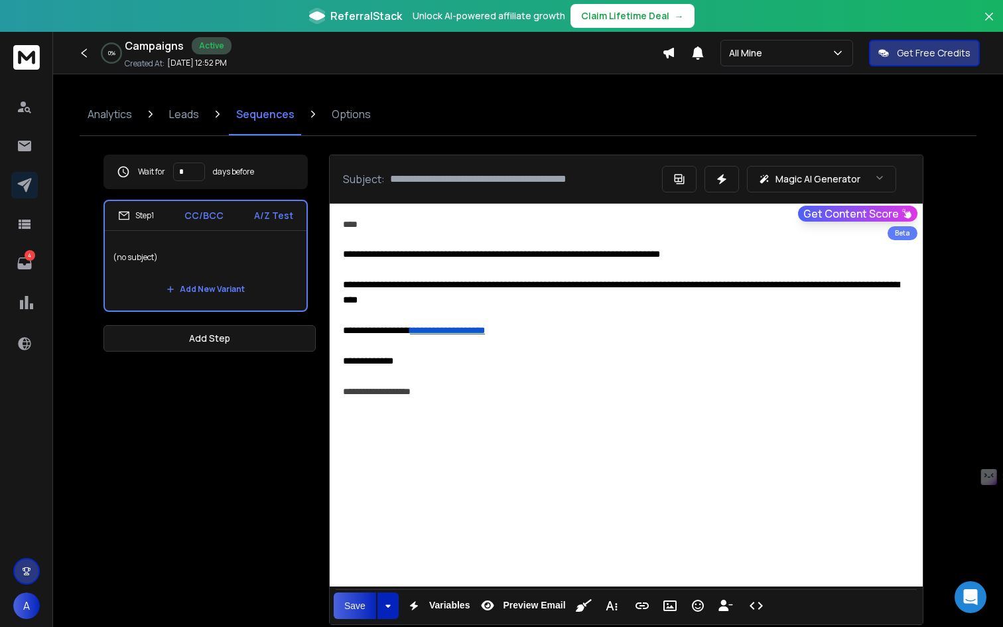
click at [197, 170] on input "*" at bounding box center [189, 171] width 32 height 19
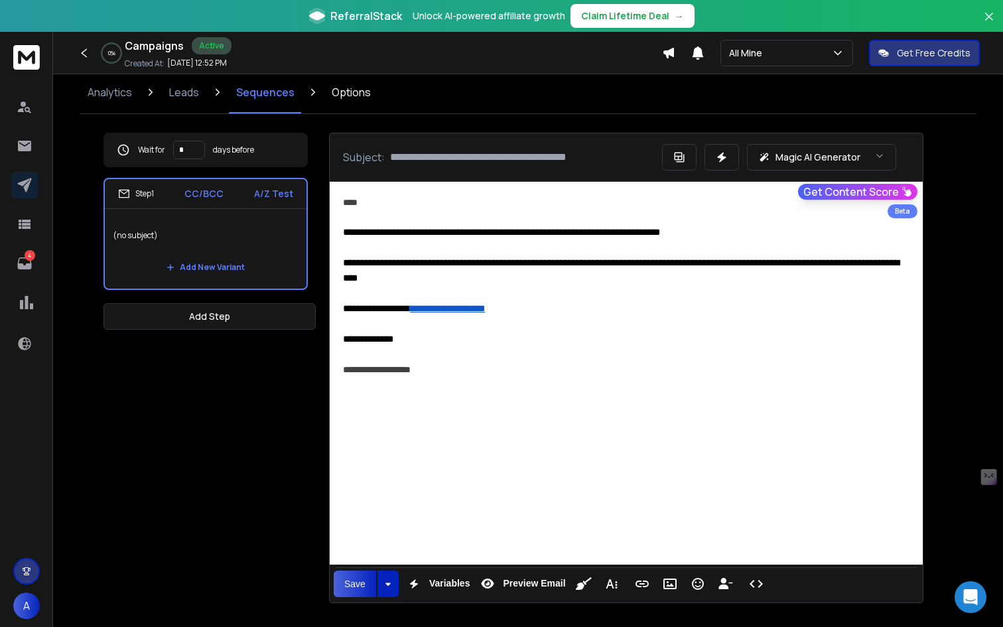
click at [347, 96] on p "Options" at bounding box center [351, 92] width 39 height 16
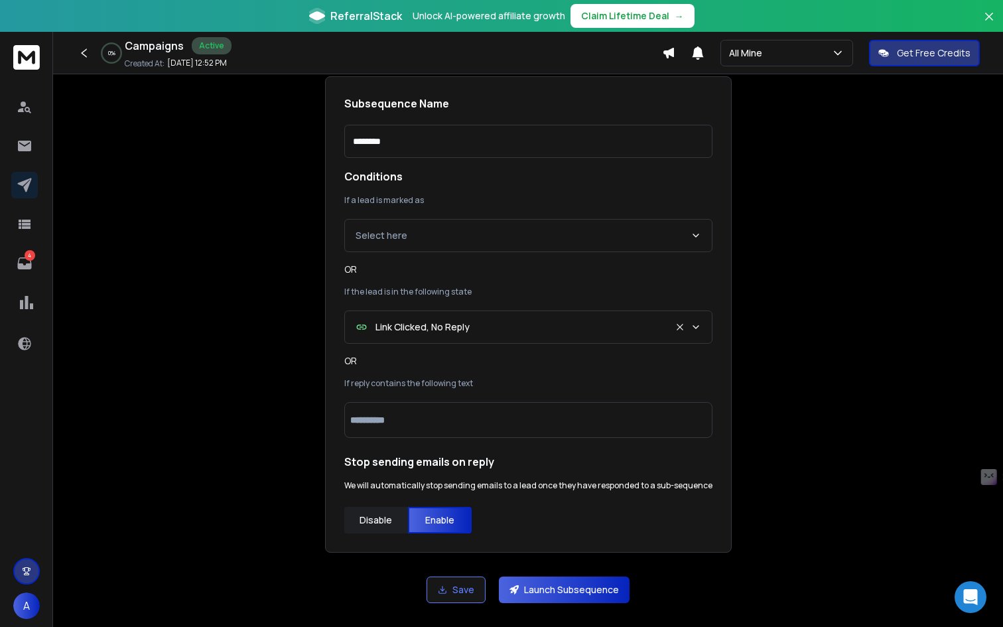
scroll to position [70, 0]
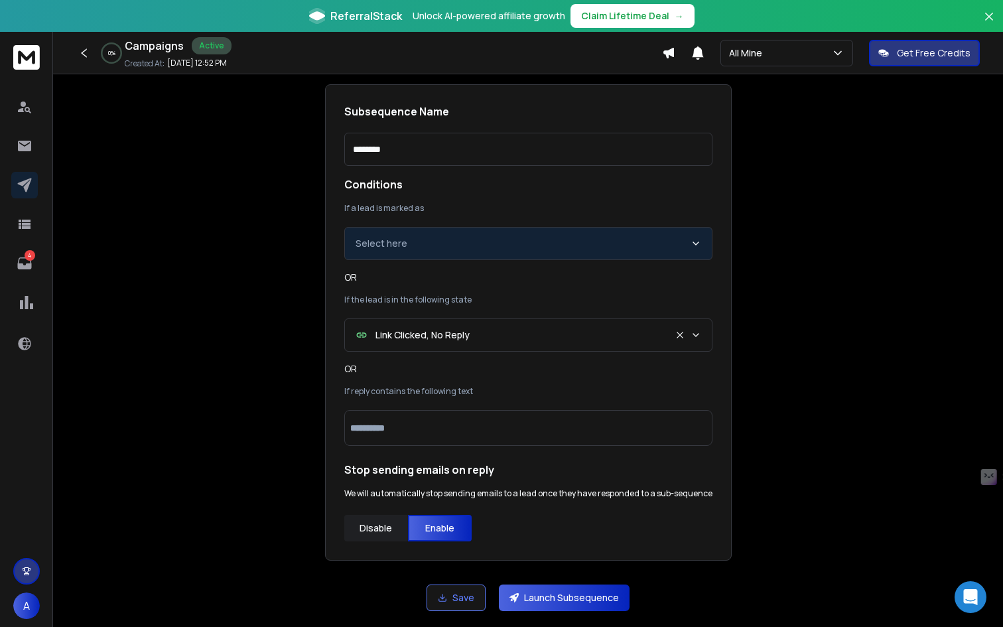
click at [574, 249] on button "Select here" at bounding box center [528, 243] width 368 height 33
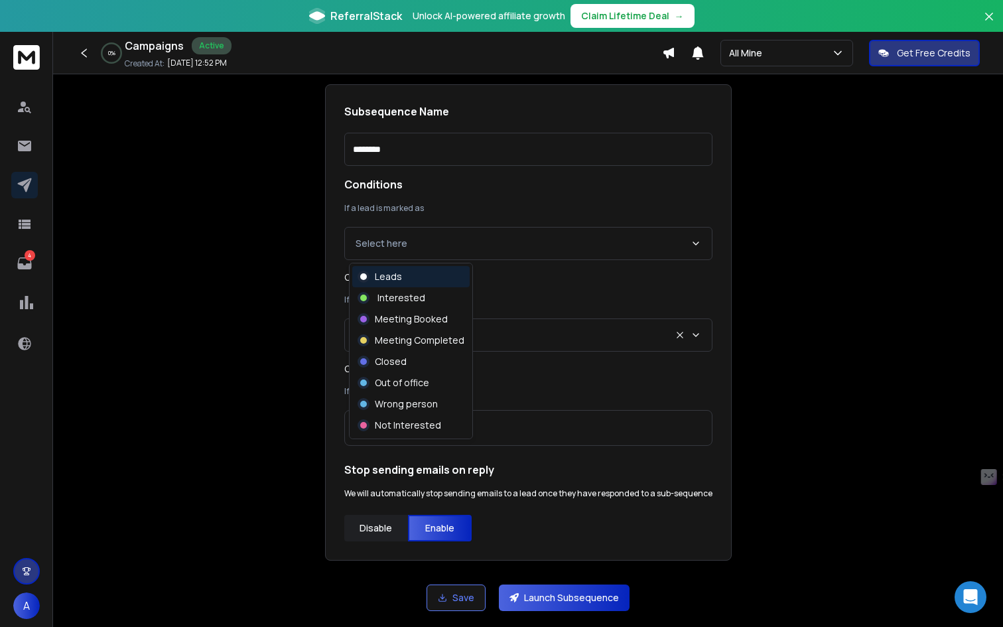
click at [627, 286] on div "******** Conditions If a lead is marked as Select here OR If the lead is in the…" at bounding box center [528, 330] width 368 height 422
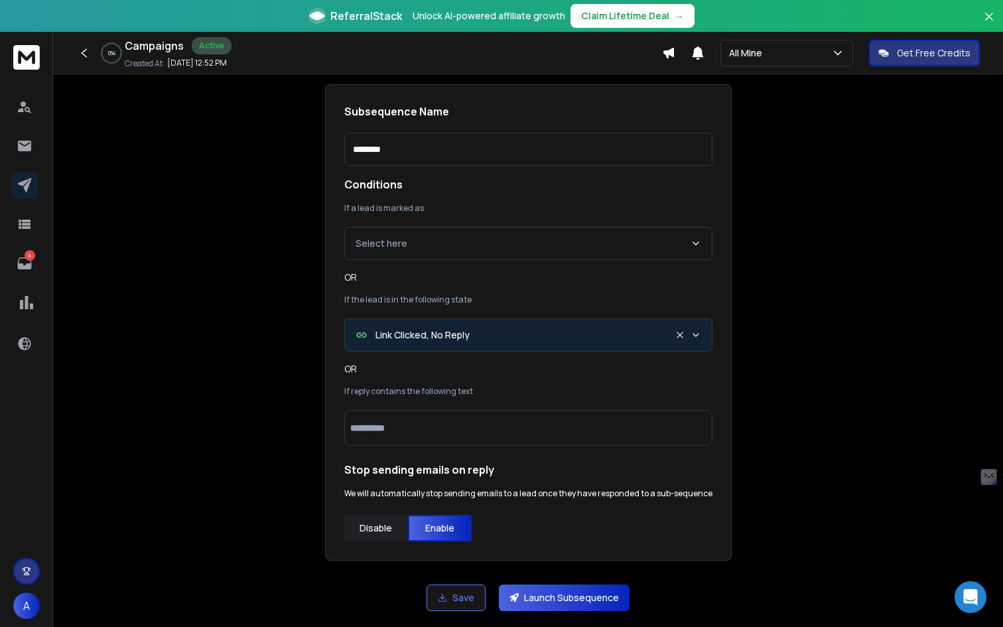
click at [643, 345] on button "Link Clicked, No Reply" at bounding box center [528, 334] width 368 height 33
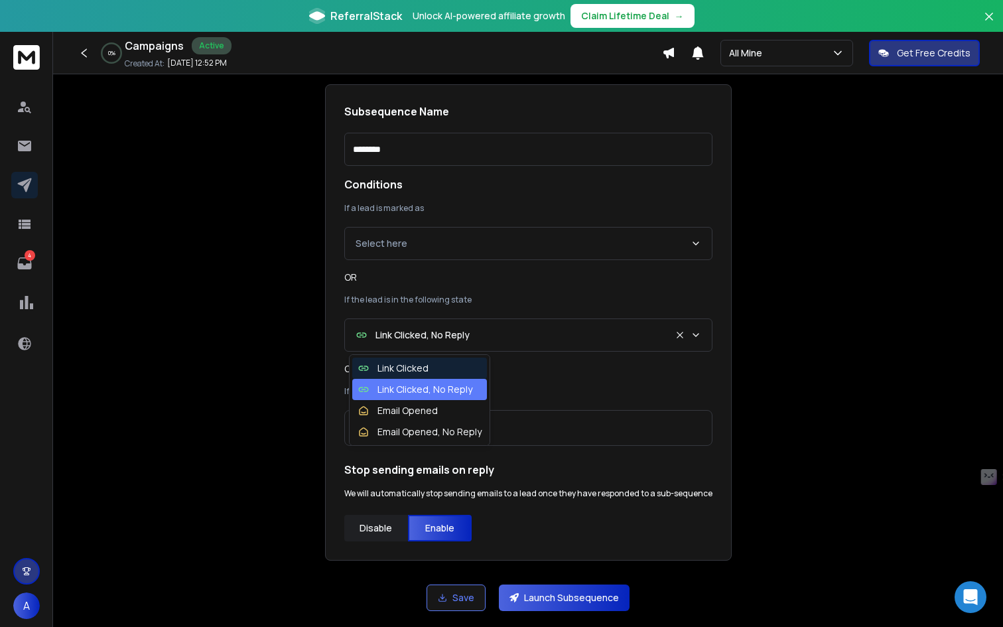
click at [658, 368] on h2 "OR" at bounding box center [528, 368] width 368 height 13
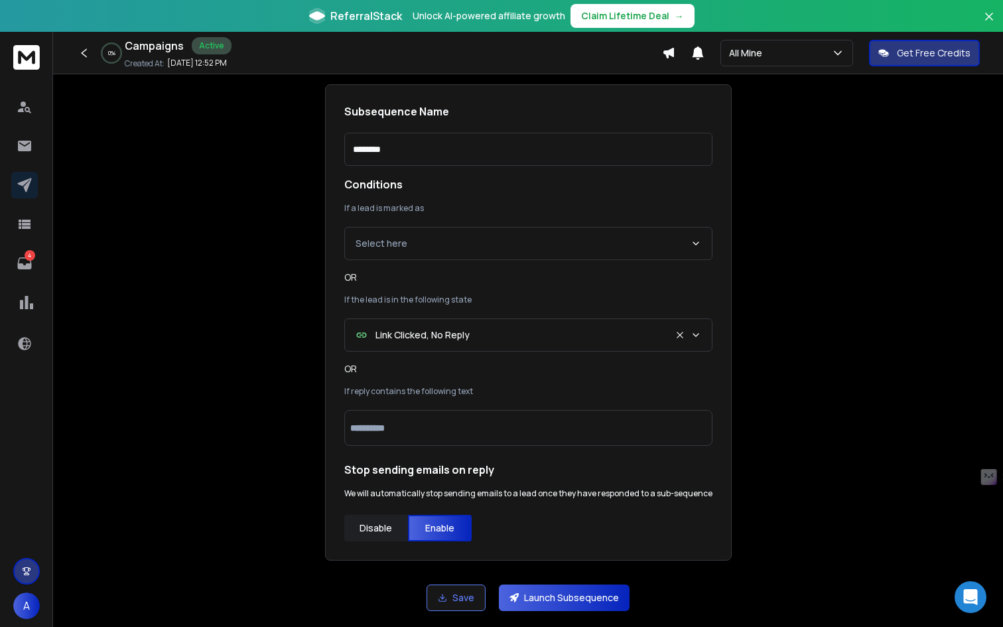
click at [605, 597] on button "Launch Subsequence" at bounding box center [564, 597] width 131 height 27
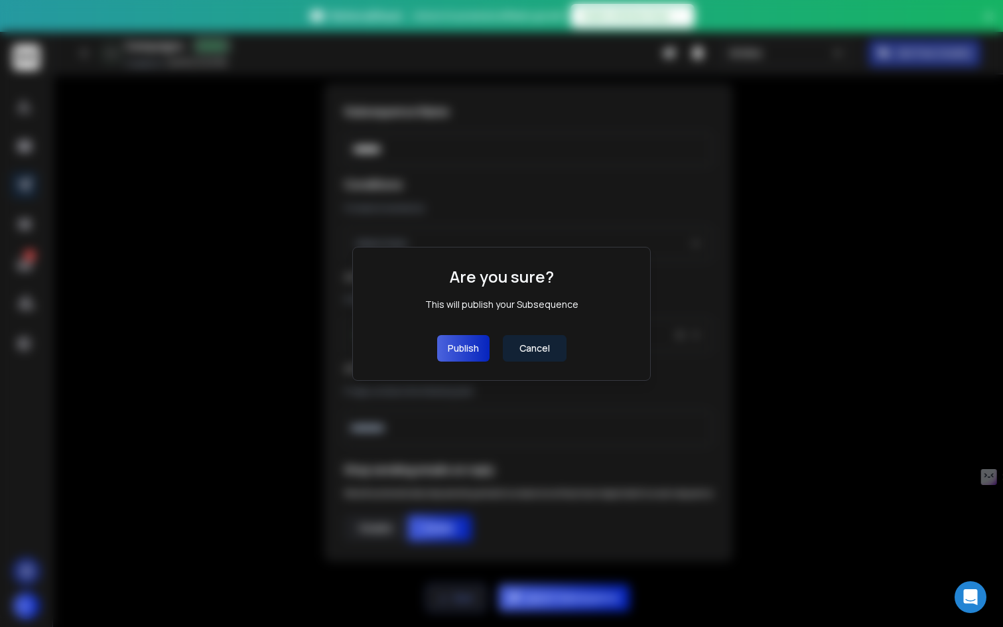
click at [457, 344] on button "Publish" at bounding box center [463, 348] width 52 height 27
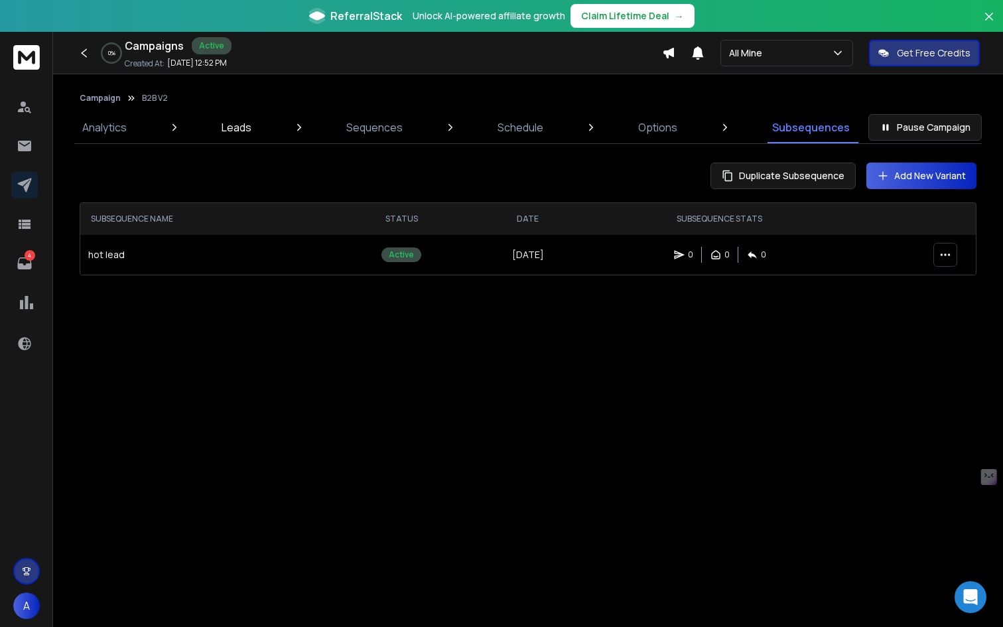
click at [236, 127] on p "Leads" at bounding box center [236, 127] width 30 height 16
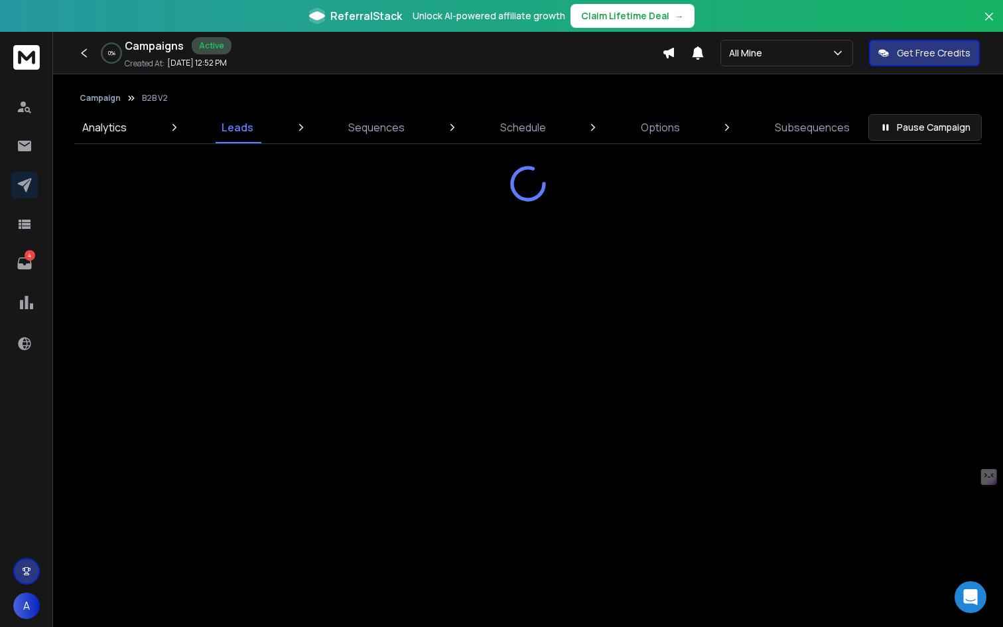
click at [113, 133] on p "Analytics" at bounding box center [104, 127] width 44 height 16
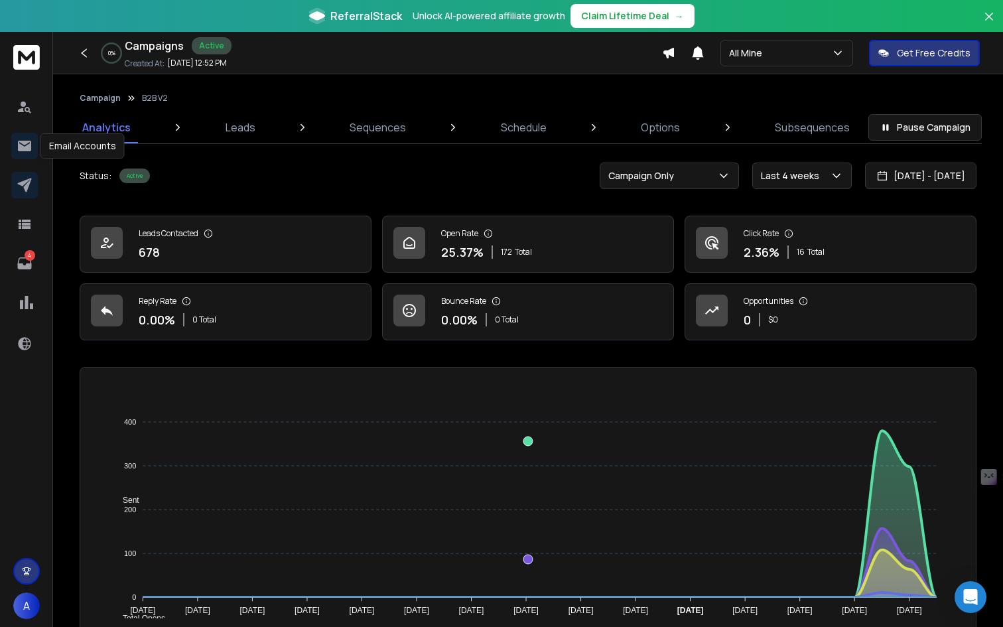
click at [23, 153] on icon at bounding box center [25, 146] width 16 height 16
